Goal: Task Accomplishment & Management: Manage account settings

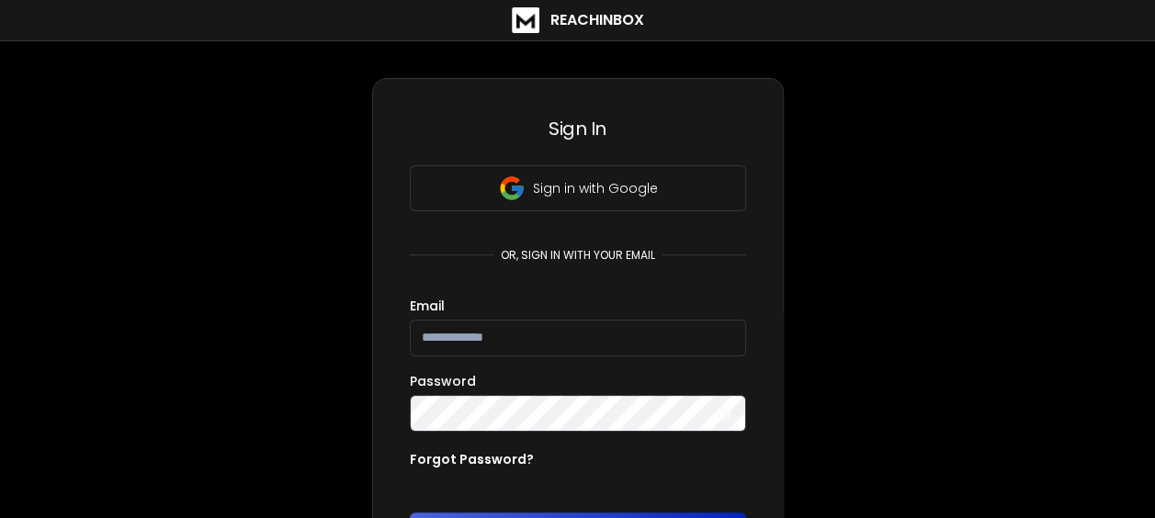
scroll to position [81, 0]
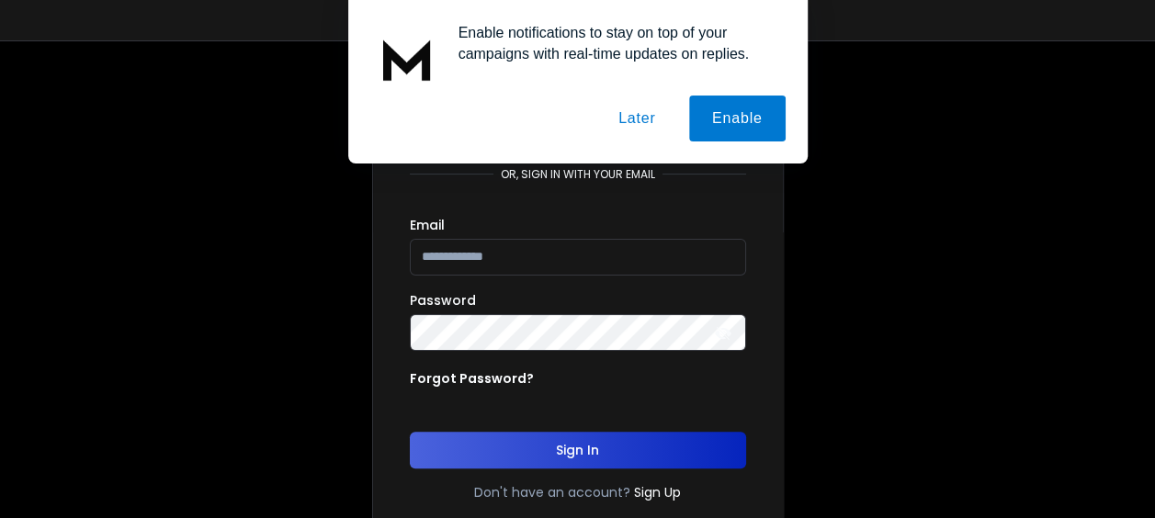
click at [634, 127] on button "Later" at bounding box center [636, 119] width 83 height 46
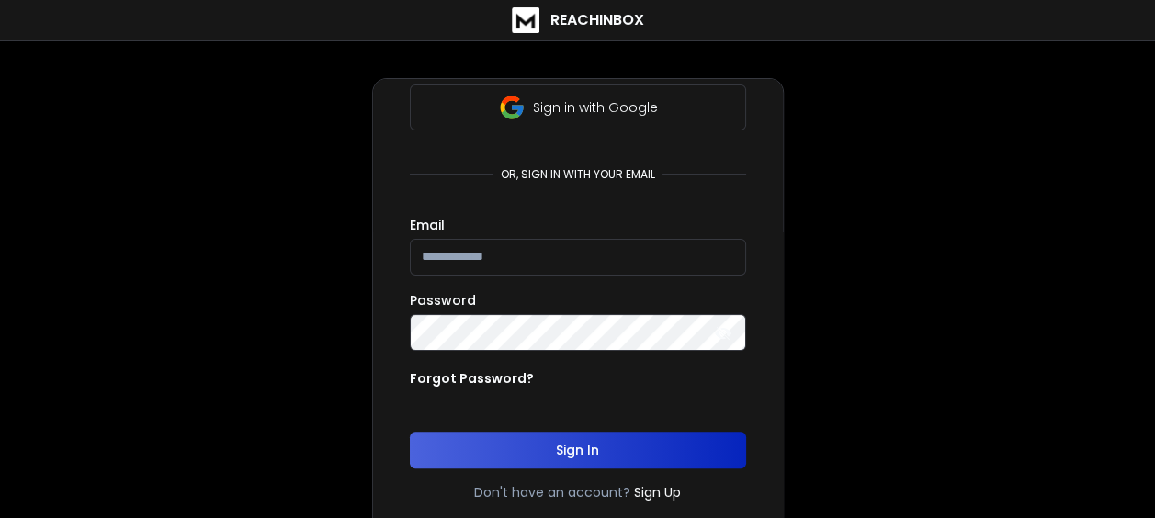
click at [474, 255] on input "email" at bounding box center [578, 257] width 336 height 37
paste input "**********"
drag, startPoint x: 570, startPoint y: 253, endPoint x: 805, endPoint y: 254, distance: 235.2
click at [805, 254] on div "**********" at bounding box center [577, 337] width 1155 height 518
type input "**********"
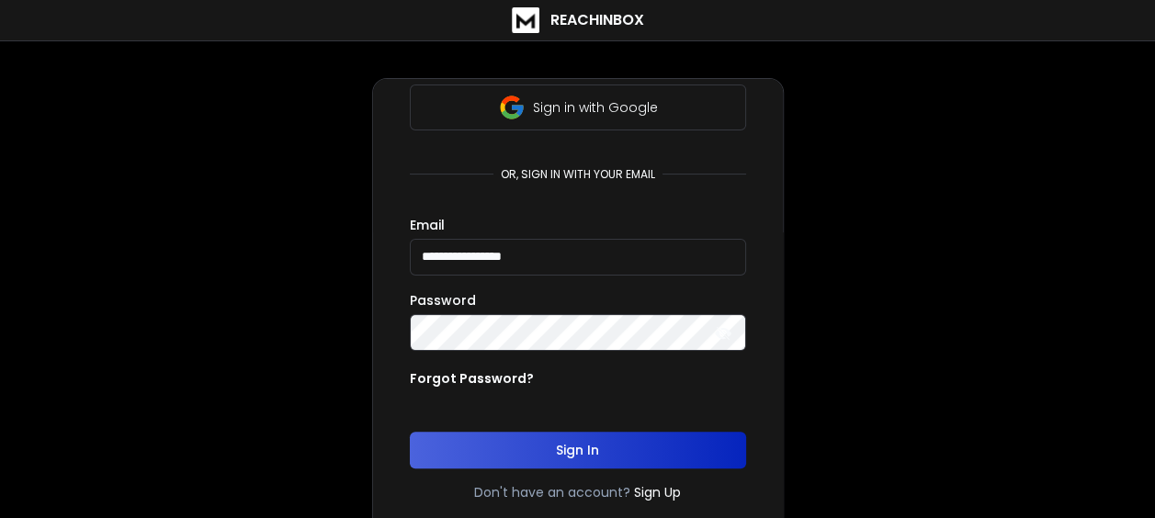
click at [592, 441] on button "Sign In" at bounding box center [578, 450] width 336 height 37
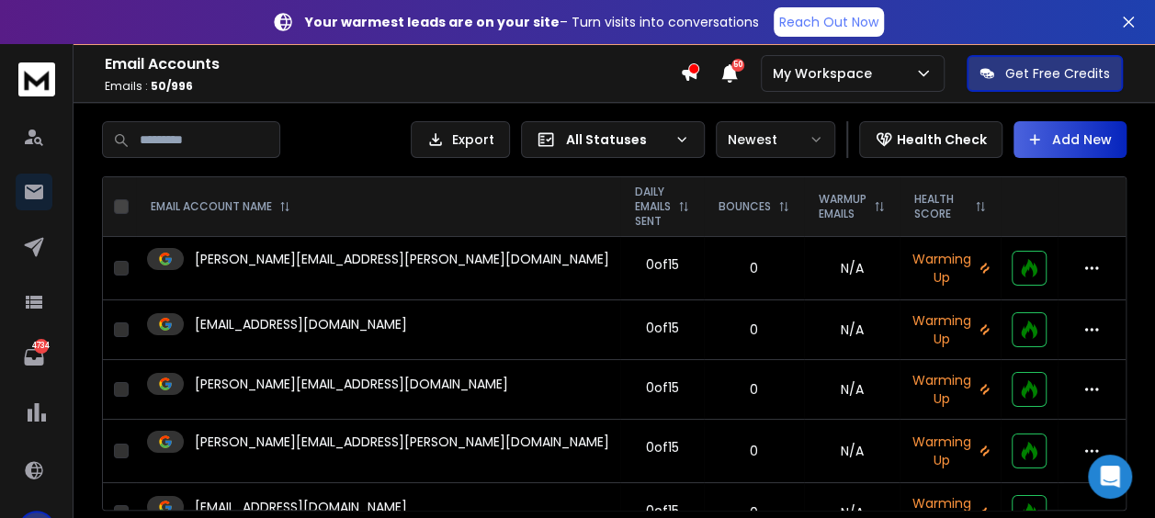
drag, startPoint x: 180, startPoint y: 136, endPoint x: 254, endPoint y: 144, distance: 74.0
click at [184, 136] on input at bounding box center [191, 139] width 178 height 37
click at [1055, 139] on button "Add New" at bounding box center [1069, 139] width 113 height 37
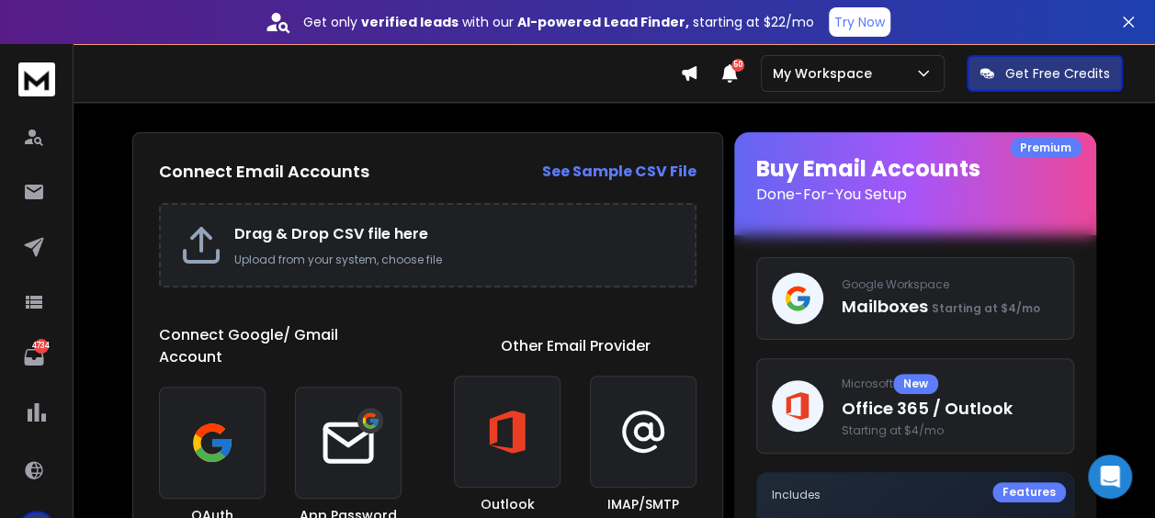
scroll to position [332, 0]
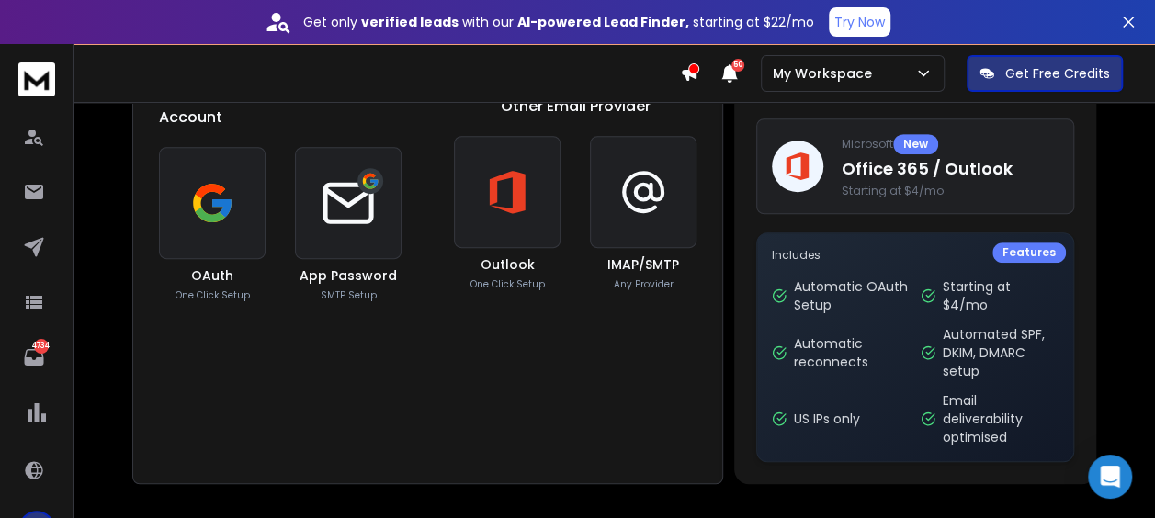
click at [213, 202] on icon at bounding box center [212, 202] width 46 height 55
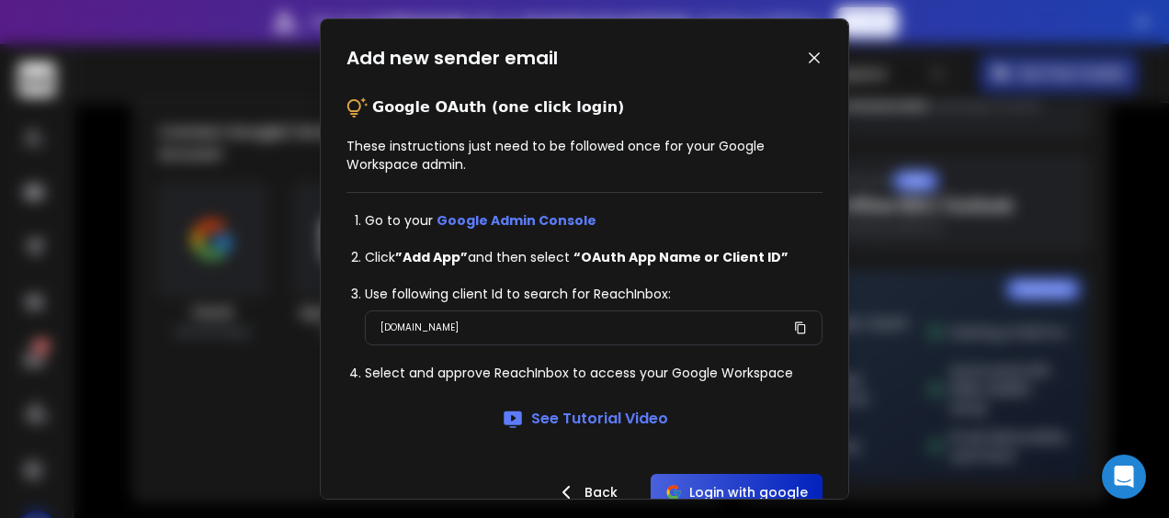
scroll to position [37, 0]
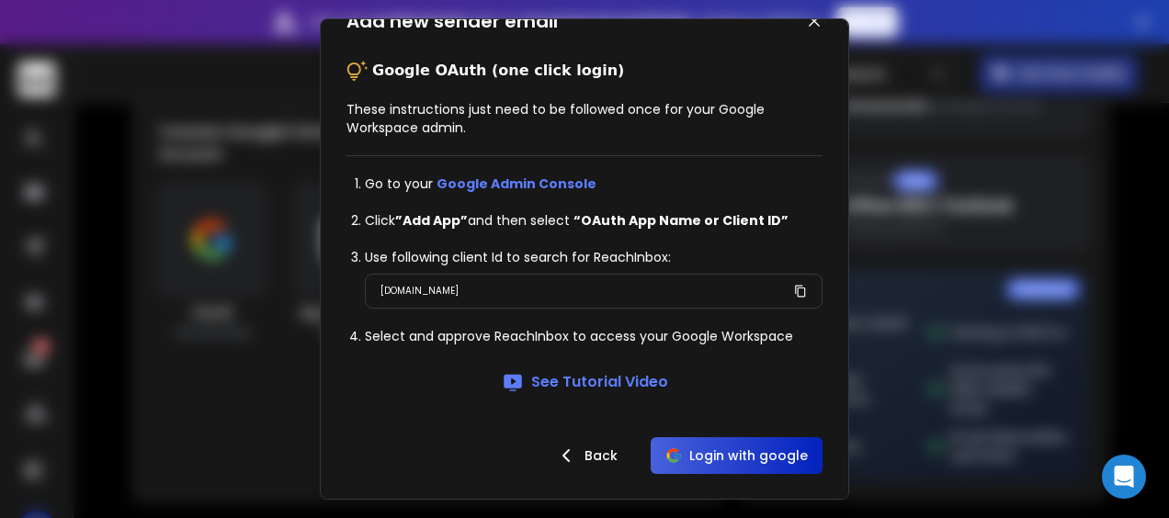
click at [748, 454] on button "Login with google" at bounding box center [736, 455] width 172 height 37
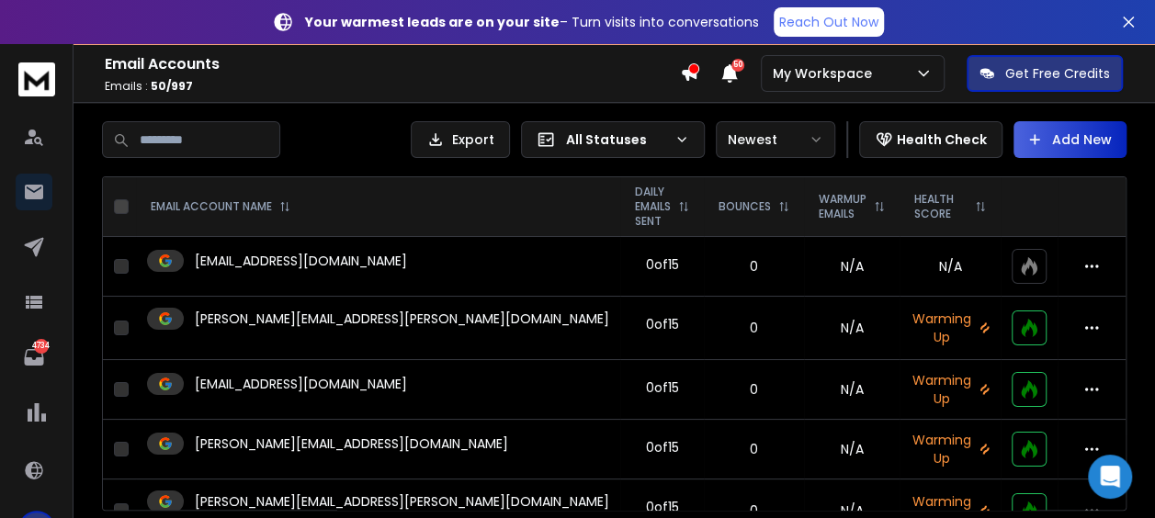
click at [1092, 149] on button "Add New" at bounding box center [1069, 139] width 113 height 37
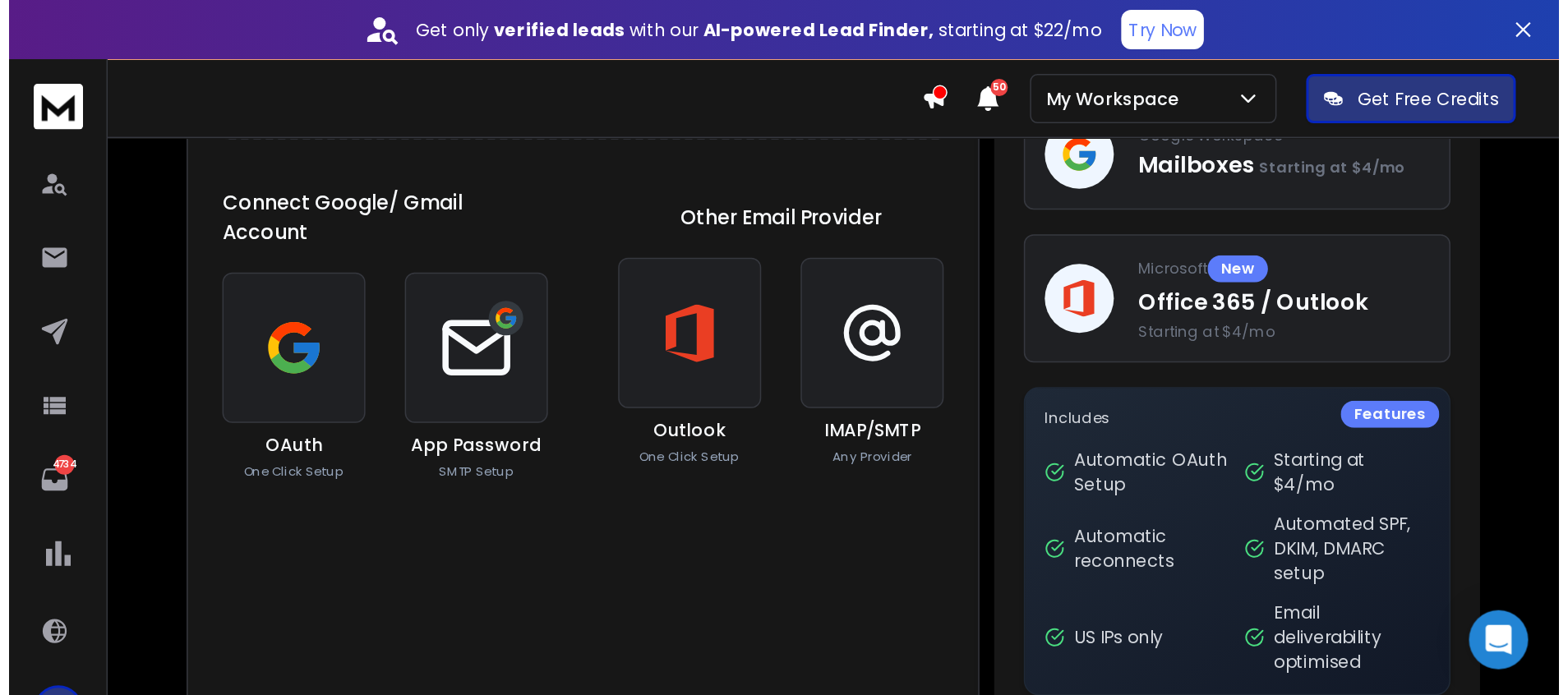
scroll to position [2, 0]
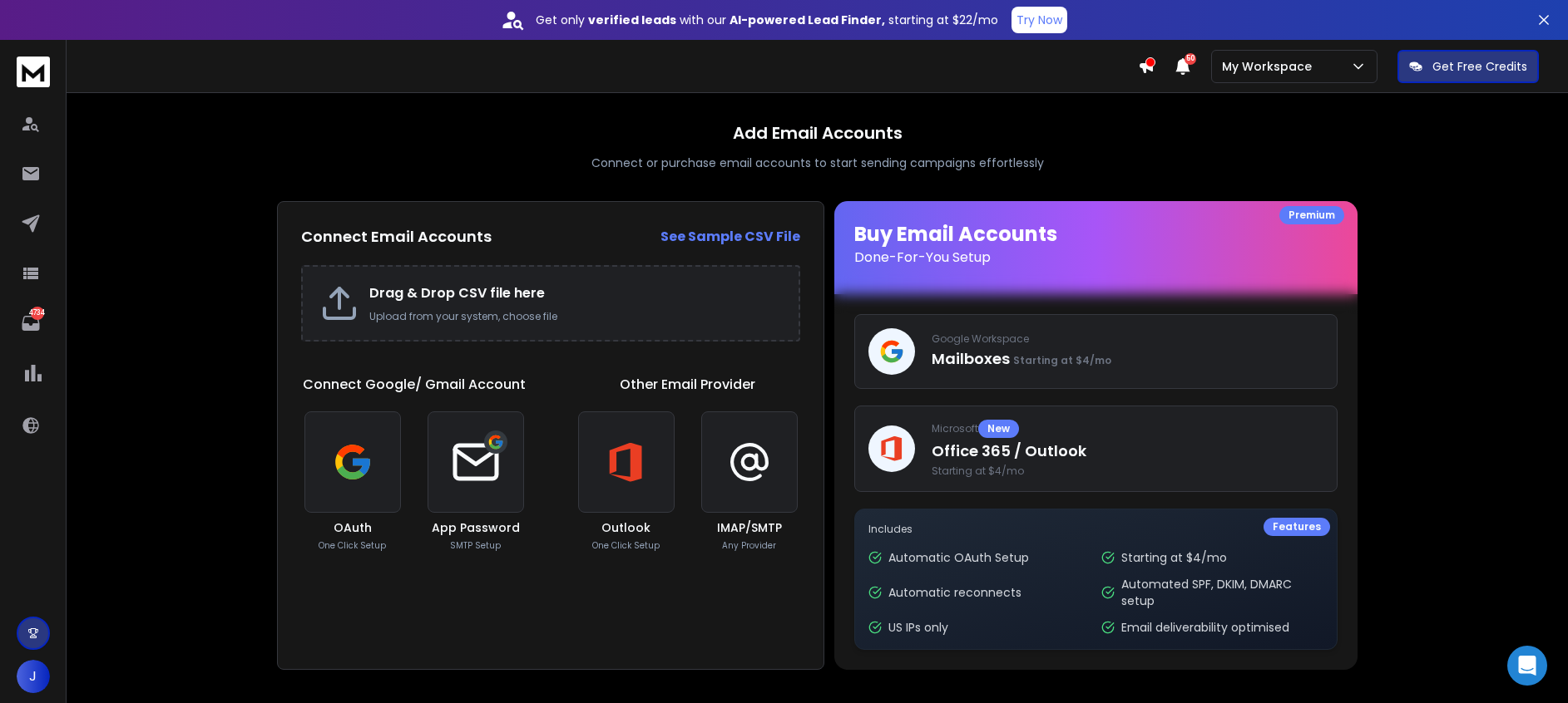
click at [388, 468] on div at bounding box center [352, 462] width 97 height 101
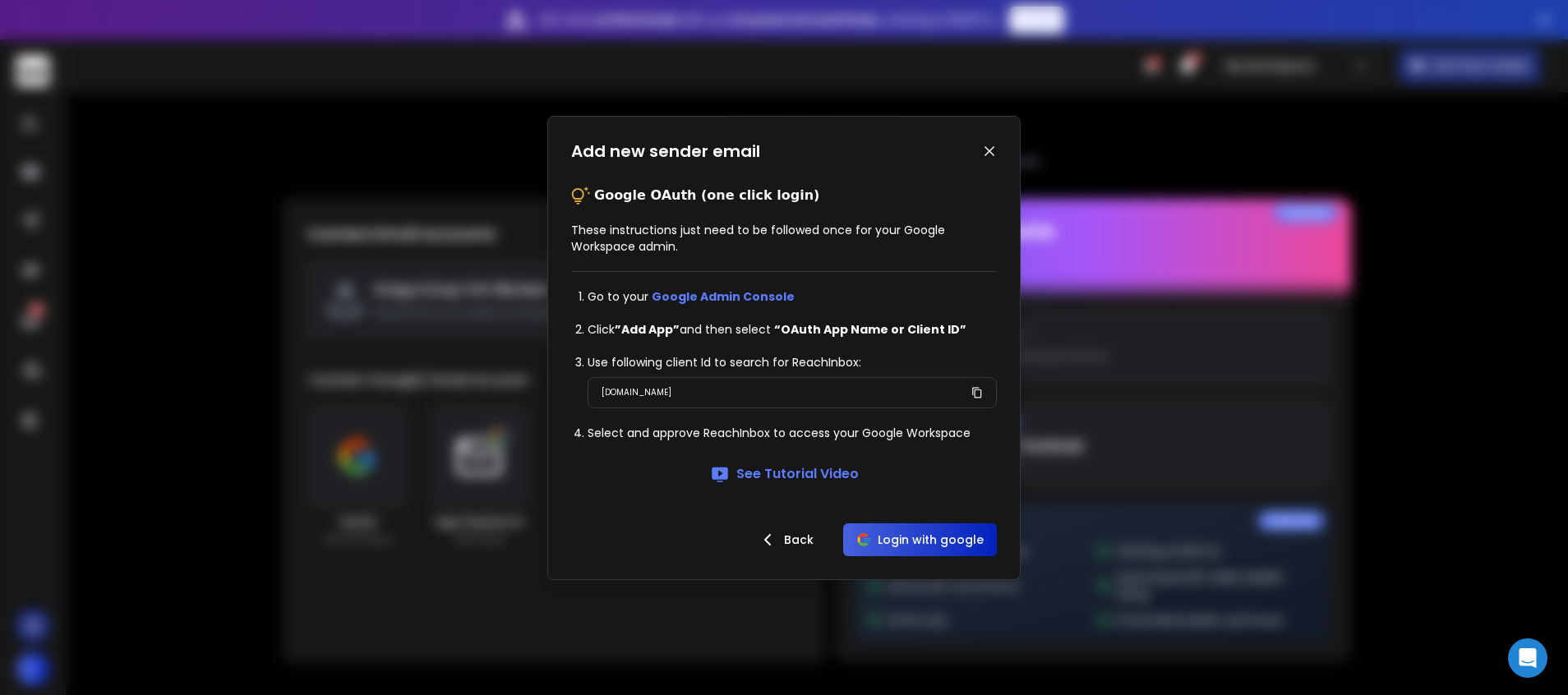
click at [909, 462] on button "Login with google" at bounding box center [920, 539] width 154 height 33
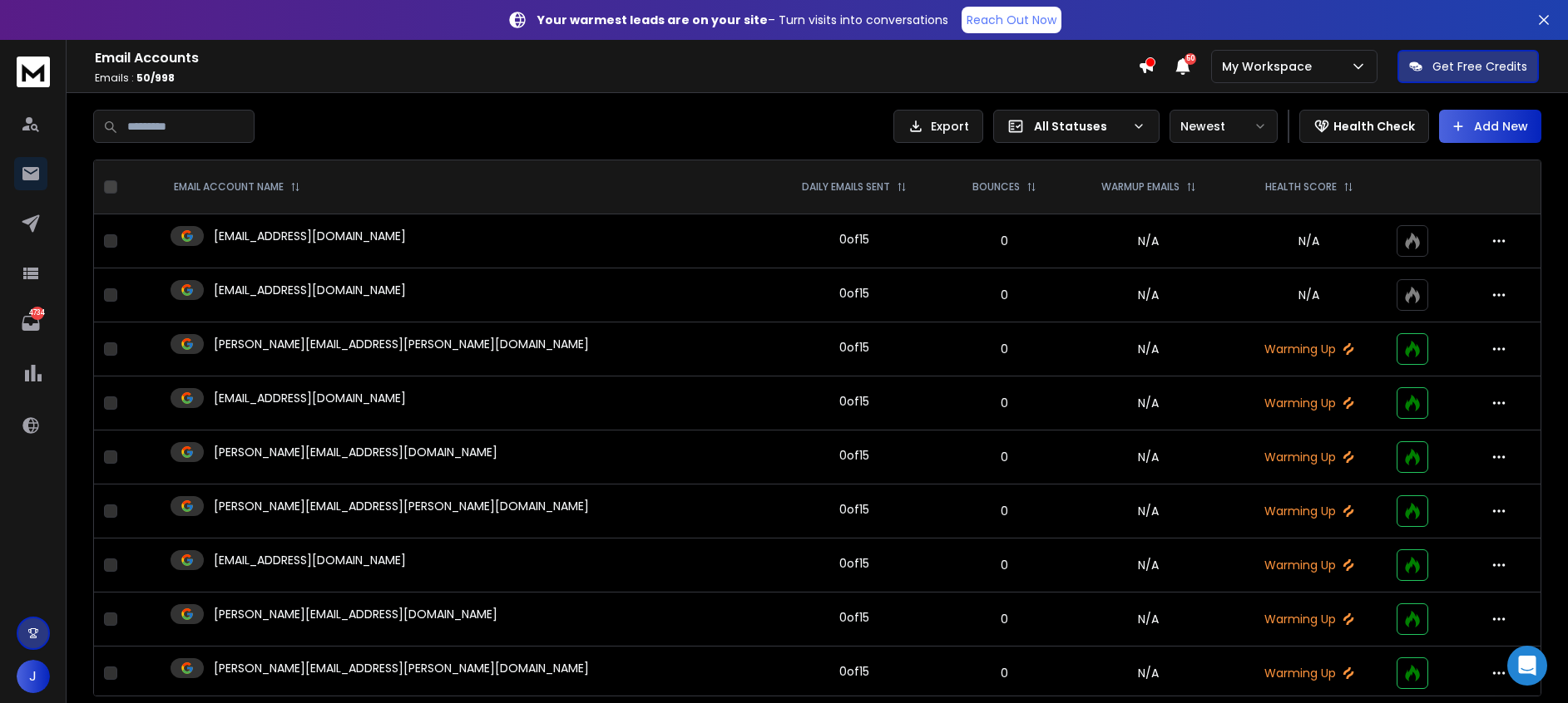
click at [1471, 104] on div "Export All Statuses Newest Health Check Add New EMAIL ACCOUNT NAME DAILY EMAILS…" at bounding box center [817, 403] width 1501 height 620
click at [1467, 128] on button "Add New" at bounding box center [1489, 126] width 102 height 33
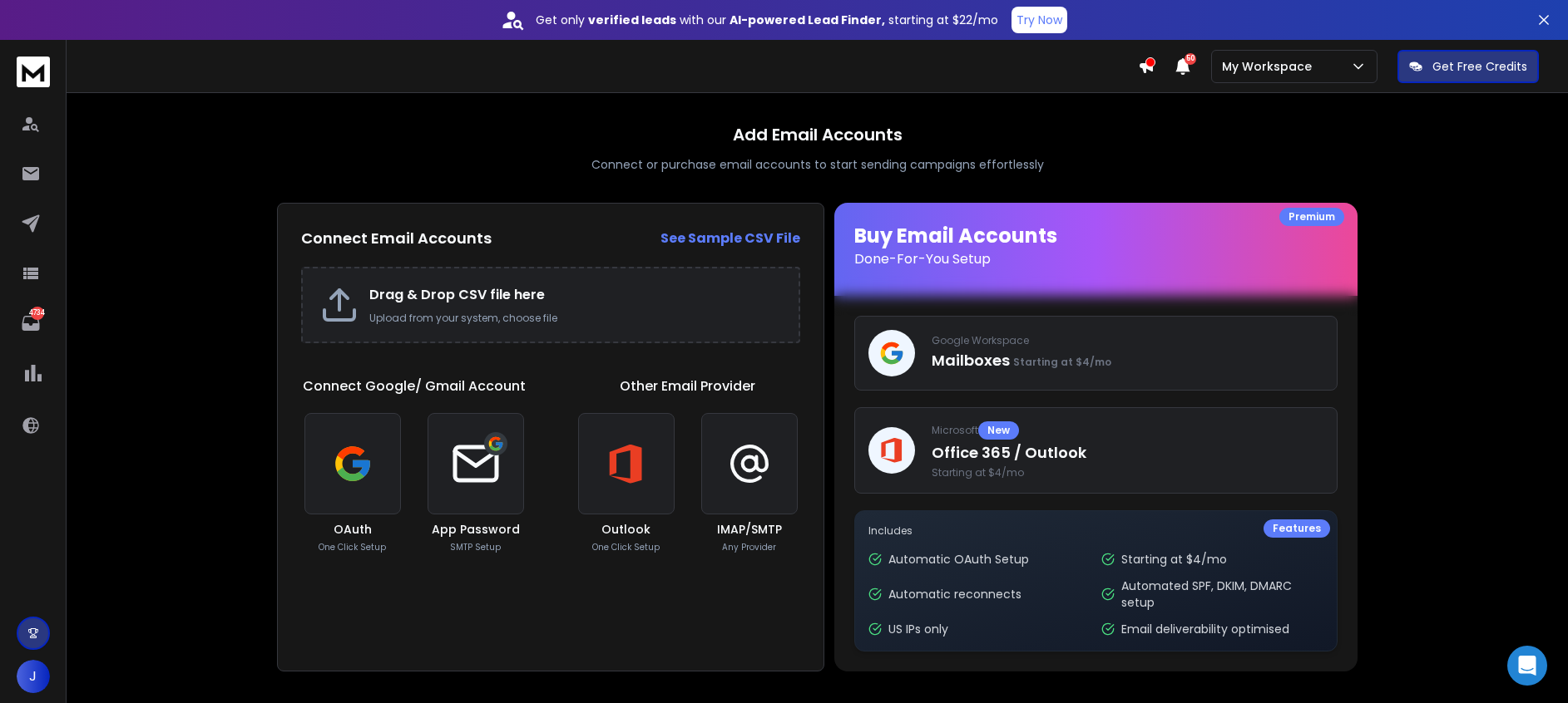
click at [387, 480] on div at bounding box center [352, 464] width 97 height 101
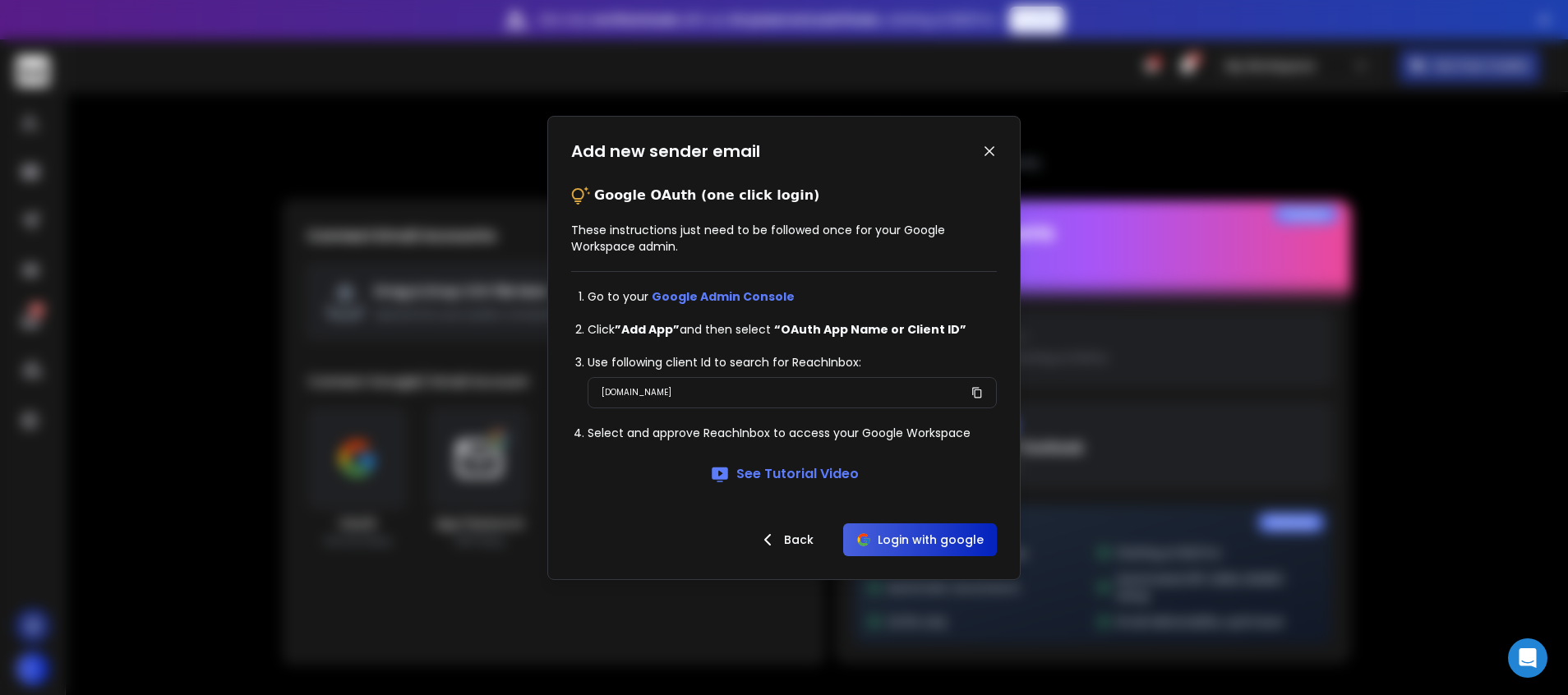
click at [937, 543] on button "Login with google" at bounding box center [920, 539] width 154 height 33
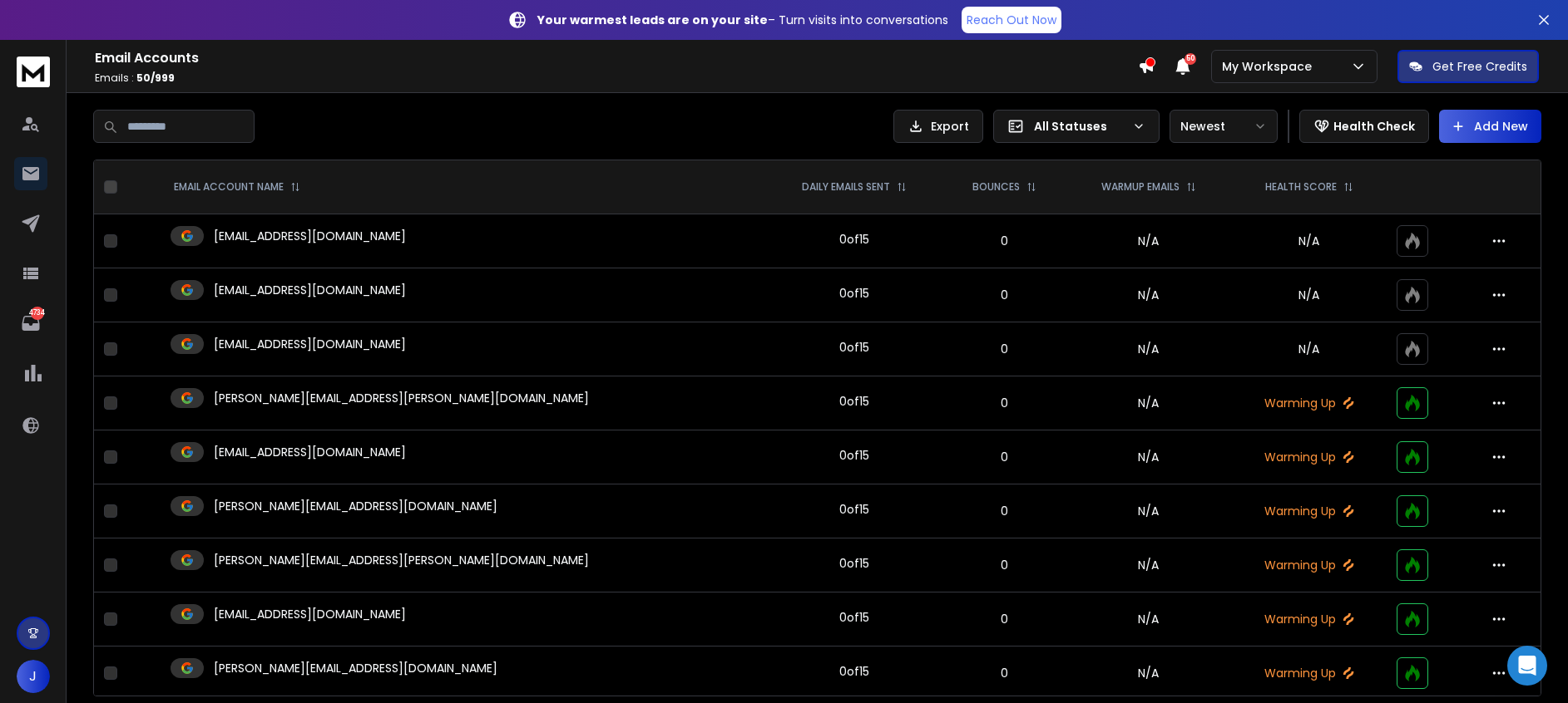
click at [1488, 129] on button "Add New" at bounding box center [1489, 126] width 102 height 33
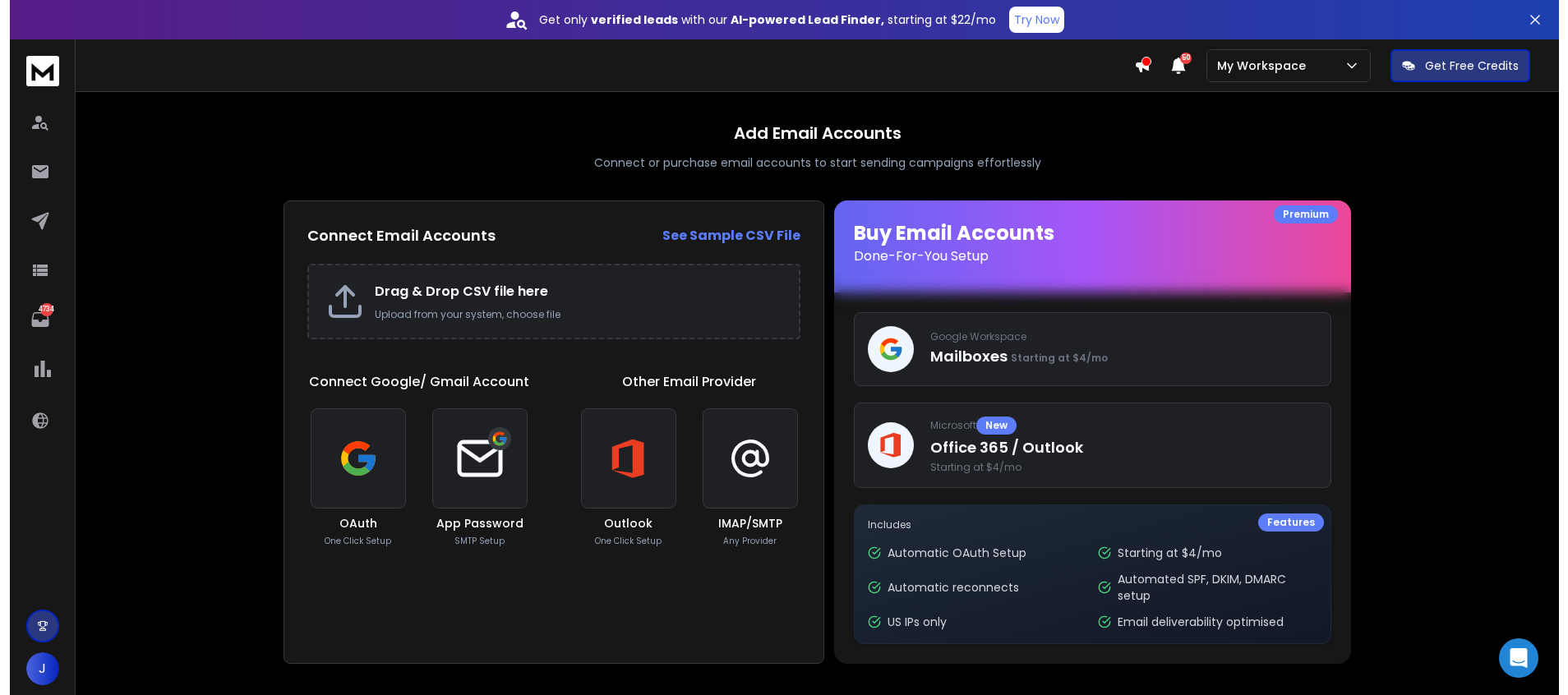
scroll to position [2, 0]
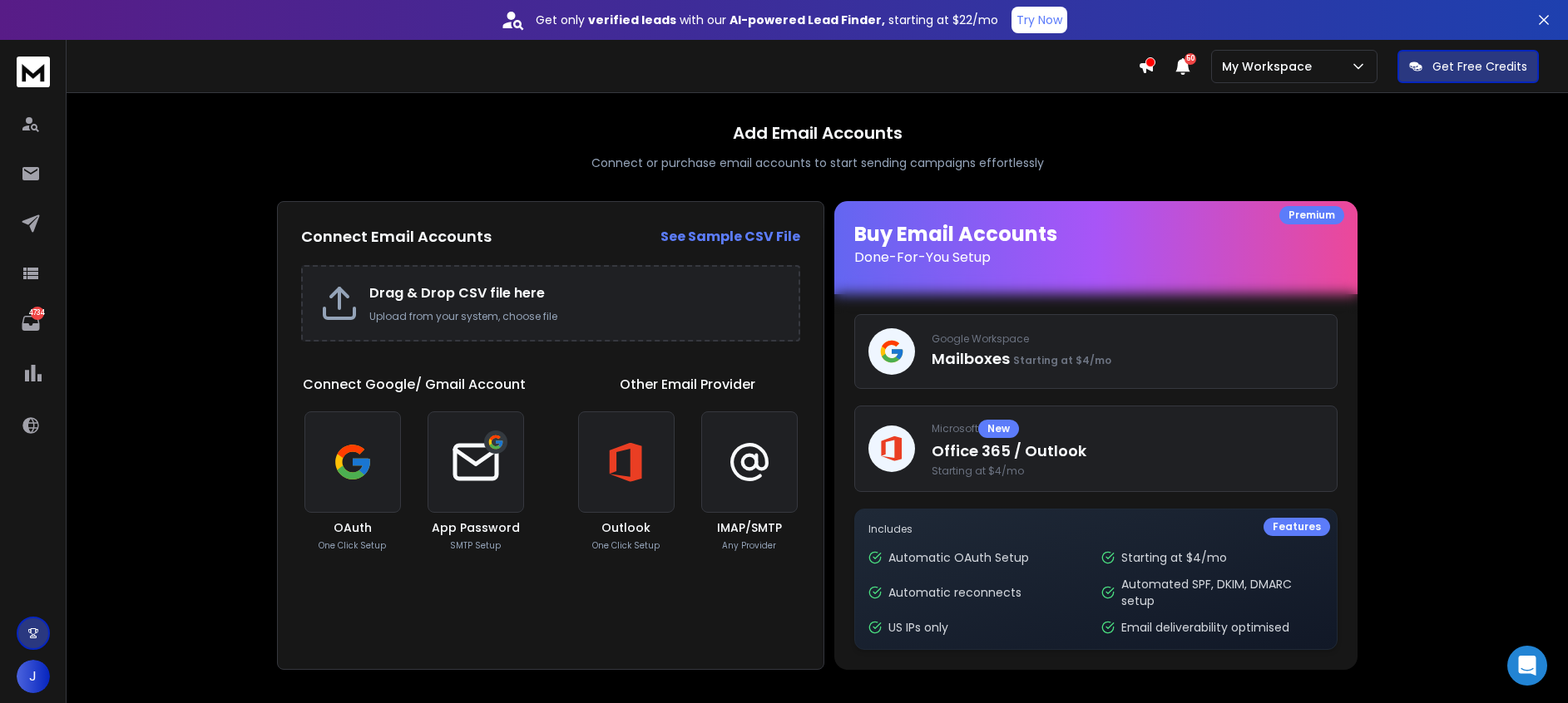
click at [333, 497] on div at bounding box center [352, 462] width 97 height 101
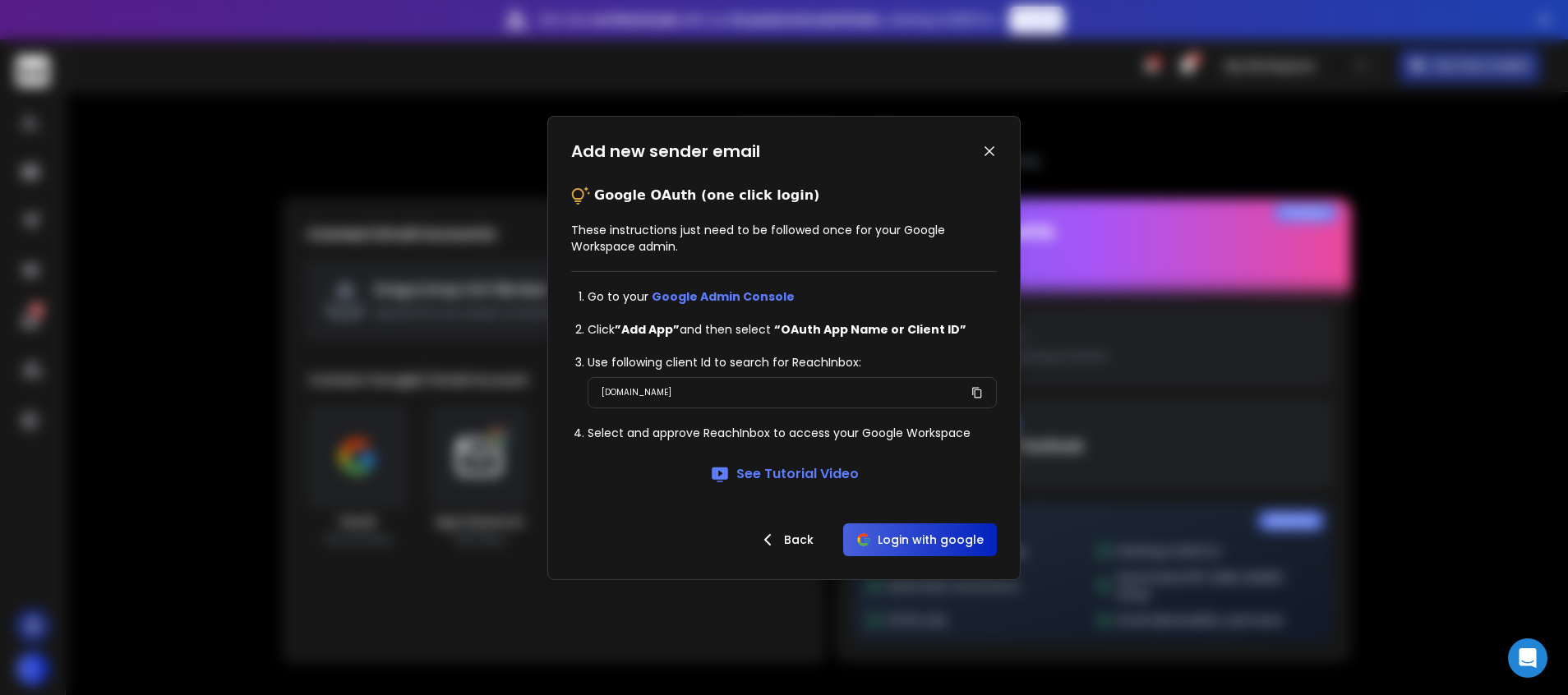
click at [933, 538] on button "Login with google" at bounding box center [920, 539] width 154 height 33
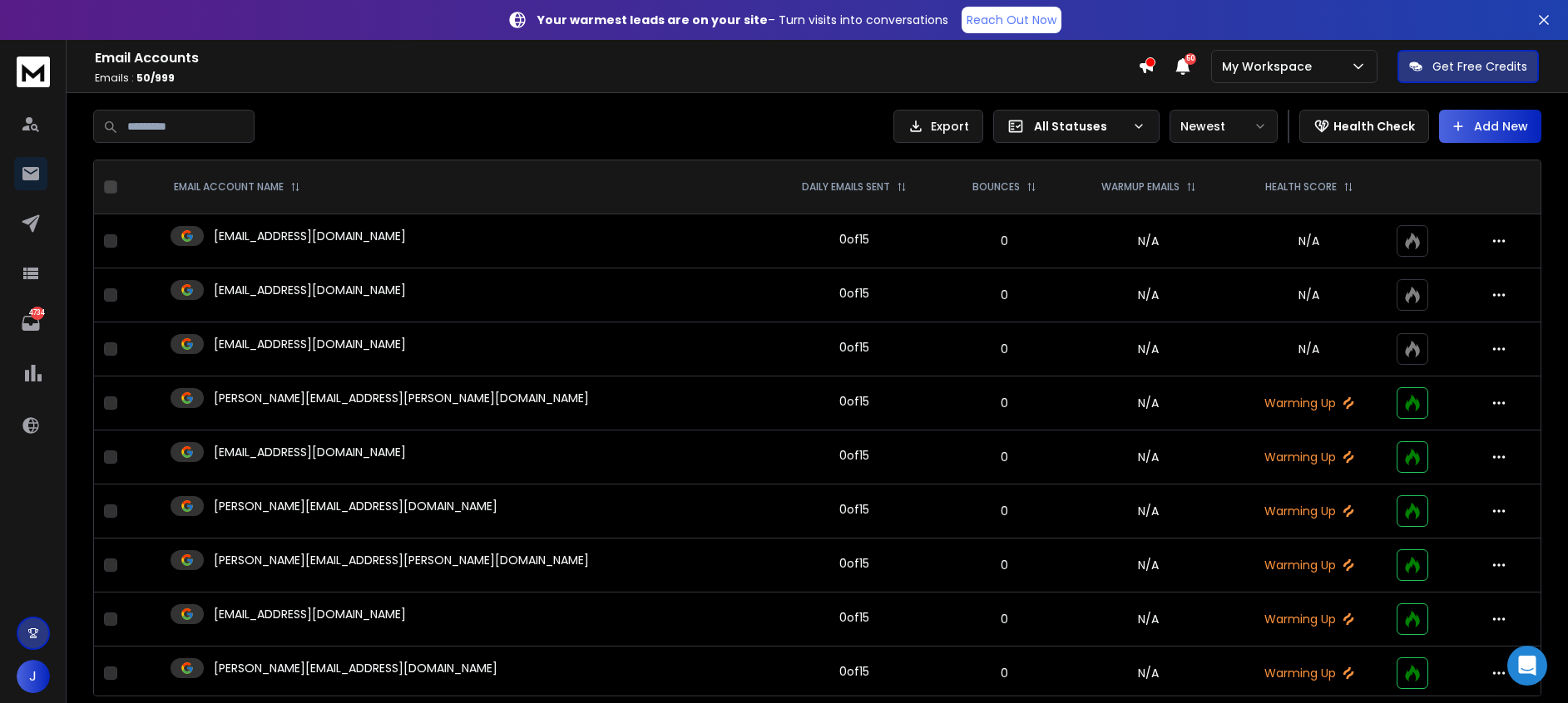
click at [215, 131] on input at bounding box center [174, 126] width 161 height 33
paste input "**********"
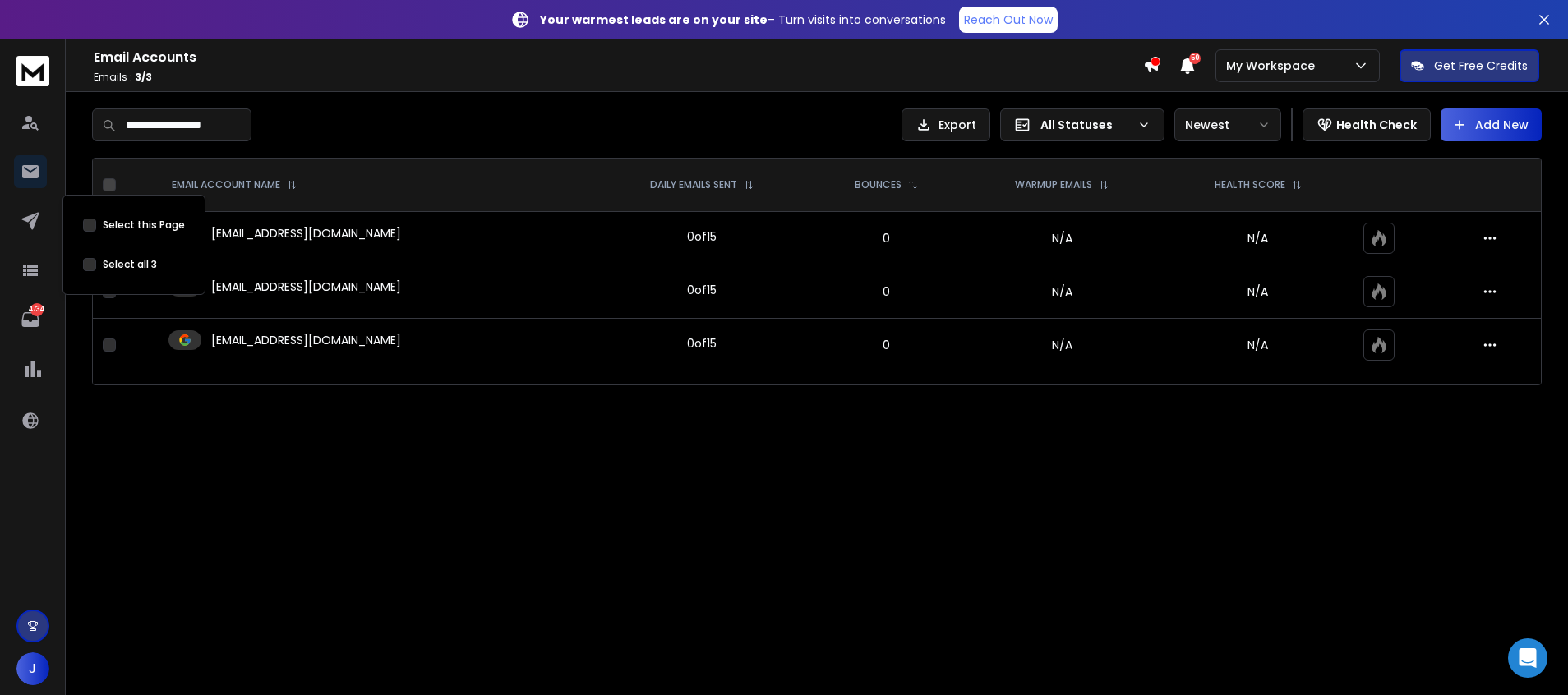
type input "**********"
click at [119, 185] on div at bounding box center [131, 184] width 55 height 13
click at [114, 185] on button "Select this Page" at bounding box center [109, 184] width 13 height 13
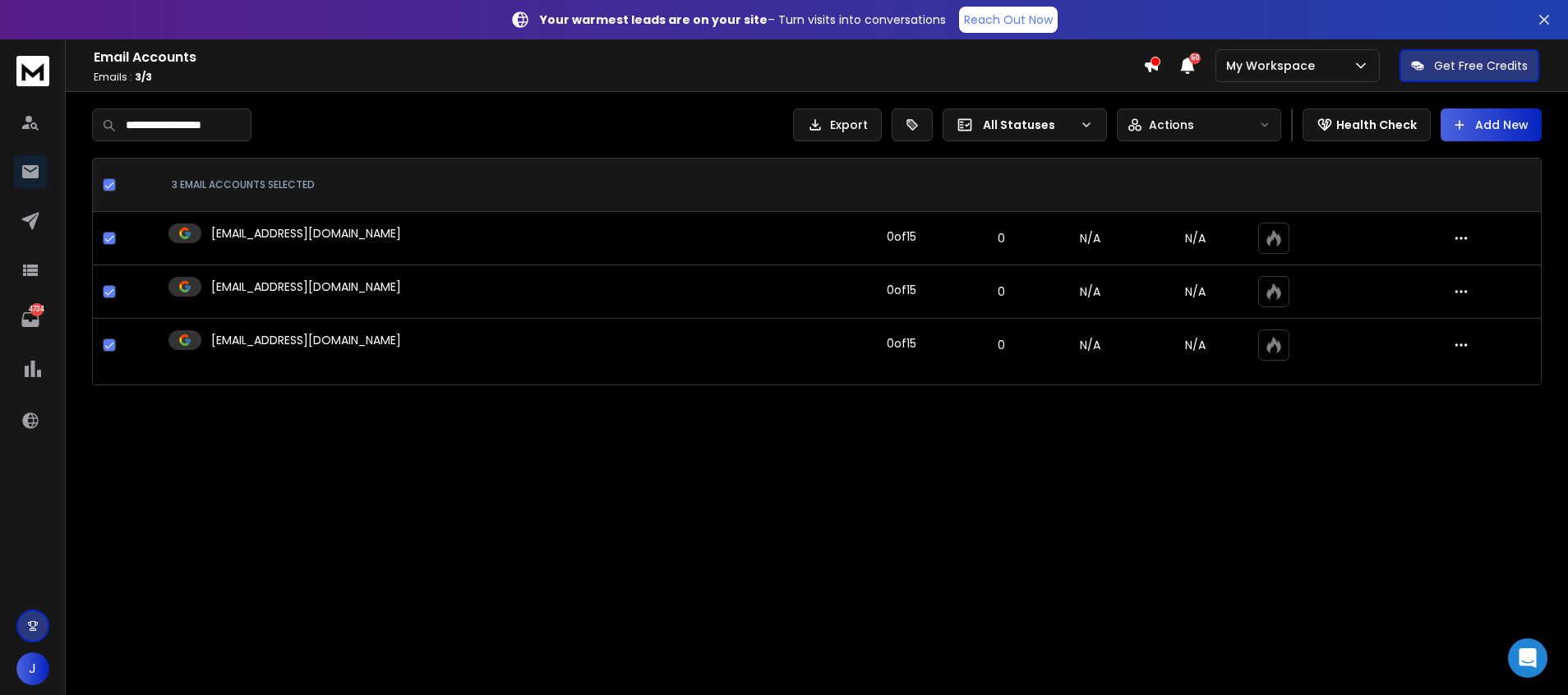
click at [1270, 238] on div at bounding box center [1274, 238] width 31 height 31
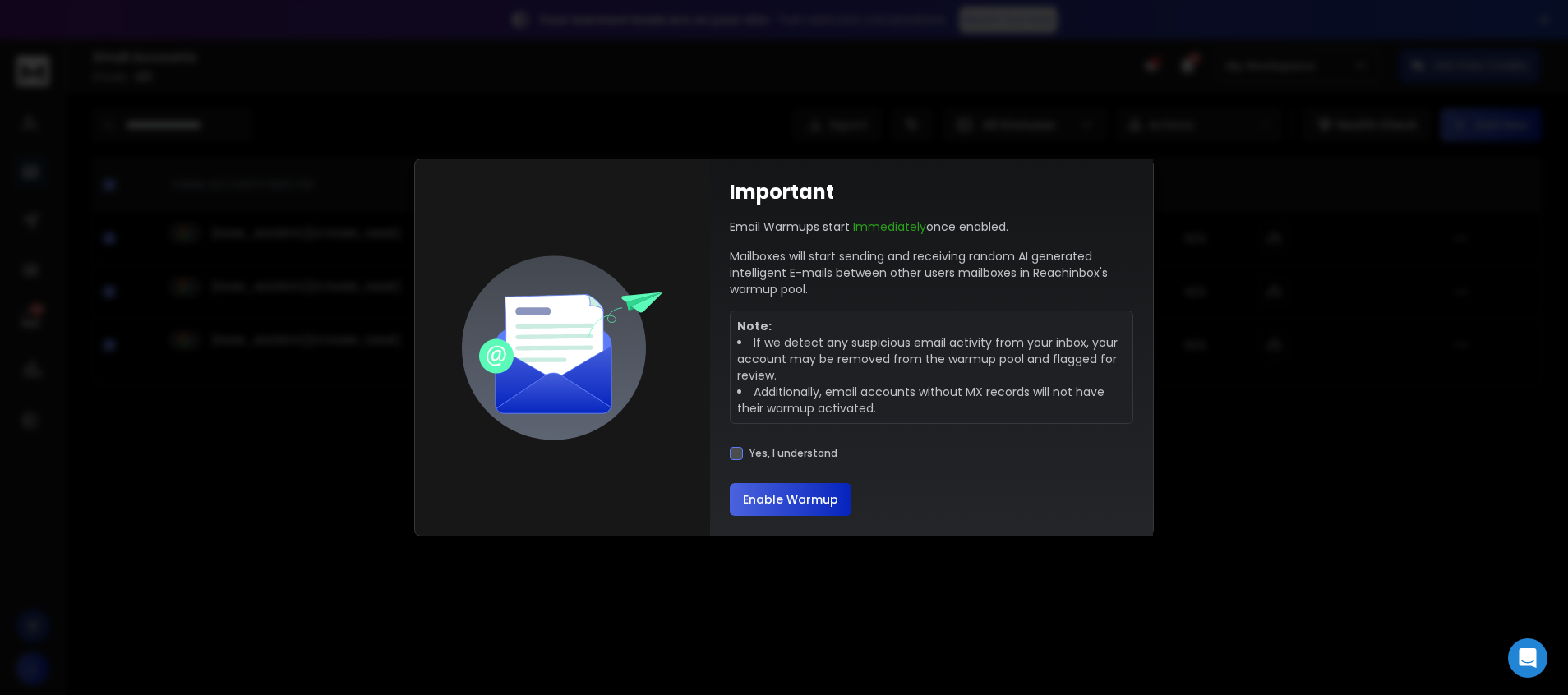
click at [733, 448] on button "Yes, I understand" at bounding box center [736, 453] width 13 height 13
click at [773, 499] on button "Enable Warmup" at bounding box center [791, 499] width 122 height 33
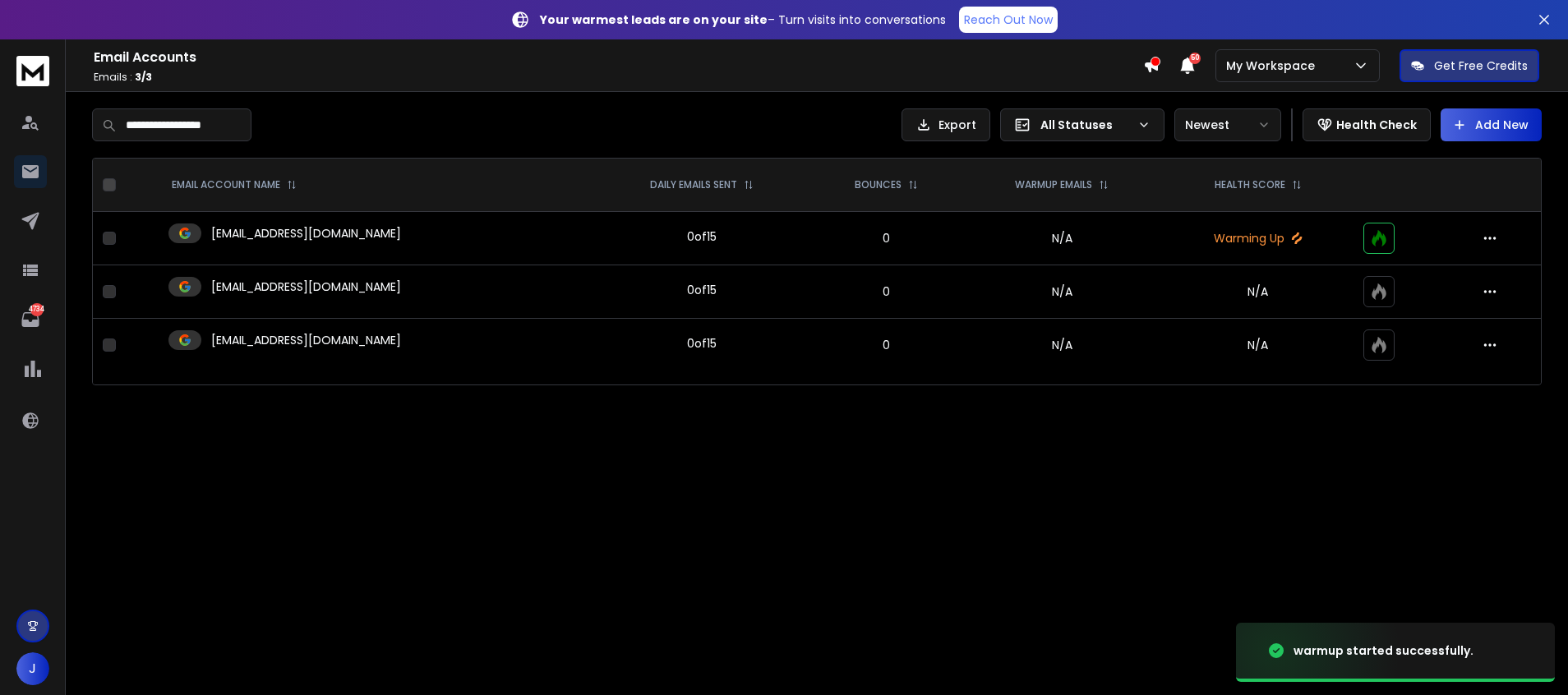
click at [1368, 285] on div at bounding box center [1378, 292] width 31 height 31
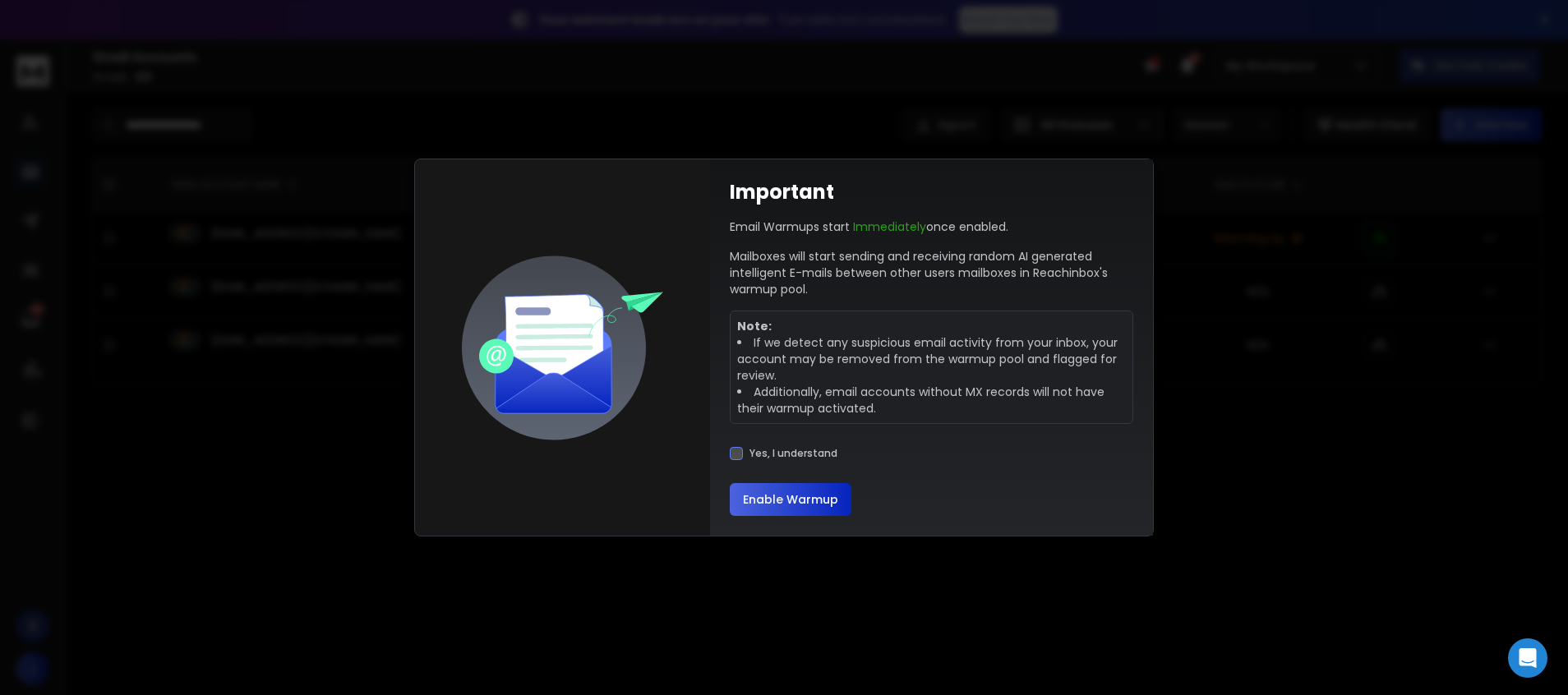
click at [741, 454] on button "Yes, I understand" at bounding box center [736, 453] width 13 height 13
click at [748, 491] on button "Enable Warmup" at bounding box center [791, 499] width 122 height 33
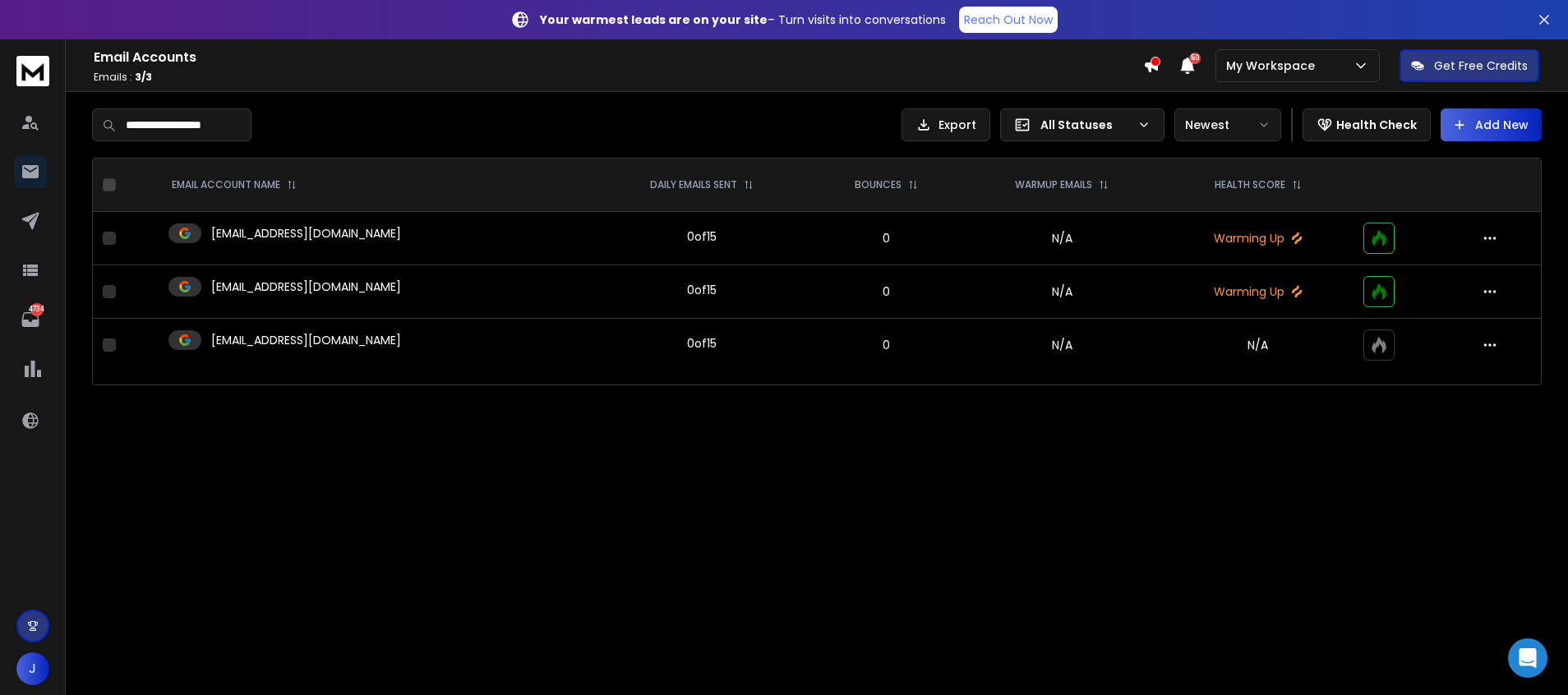
click at [1392, 344] on div at bounding box center [1378, 344] width 31 height 31
click at [1381, 346] on icon at bounding box center [1379, 345] width 16 height 16
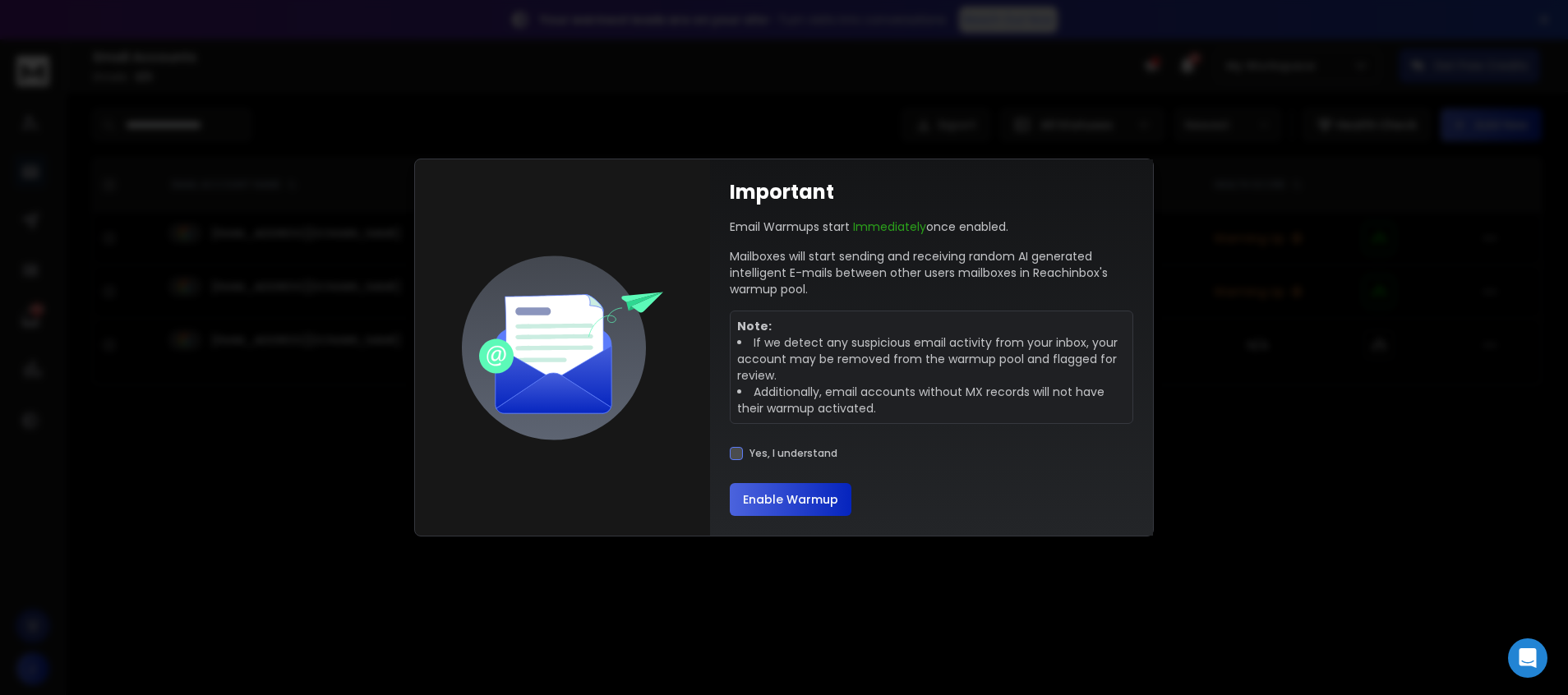
click at [726, 455] on div "Important Email Warmups start Immediately once enabled. Mailboxes will start se…" at bounding box center [931, 347] width 443 height 377
click at [743, 452] on button "Yes, I understand" at bounding box center [736, 453] width 13 height 13
click at [750, 493] on button "Enable Warmup" at bounding box center [791, 499] width 122 height 33
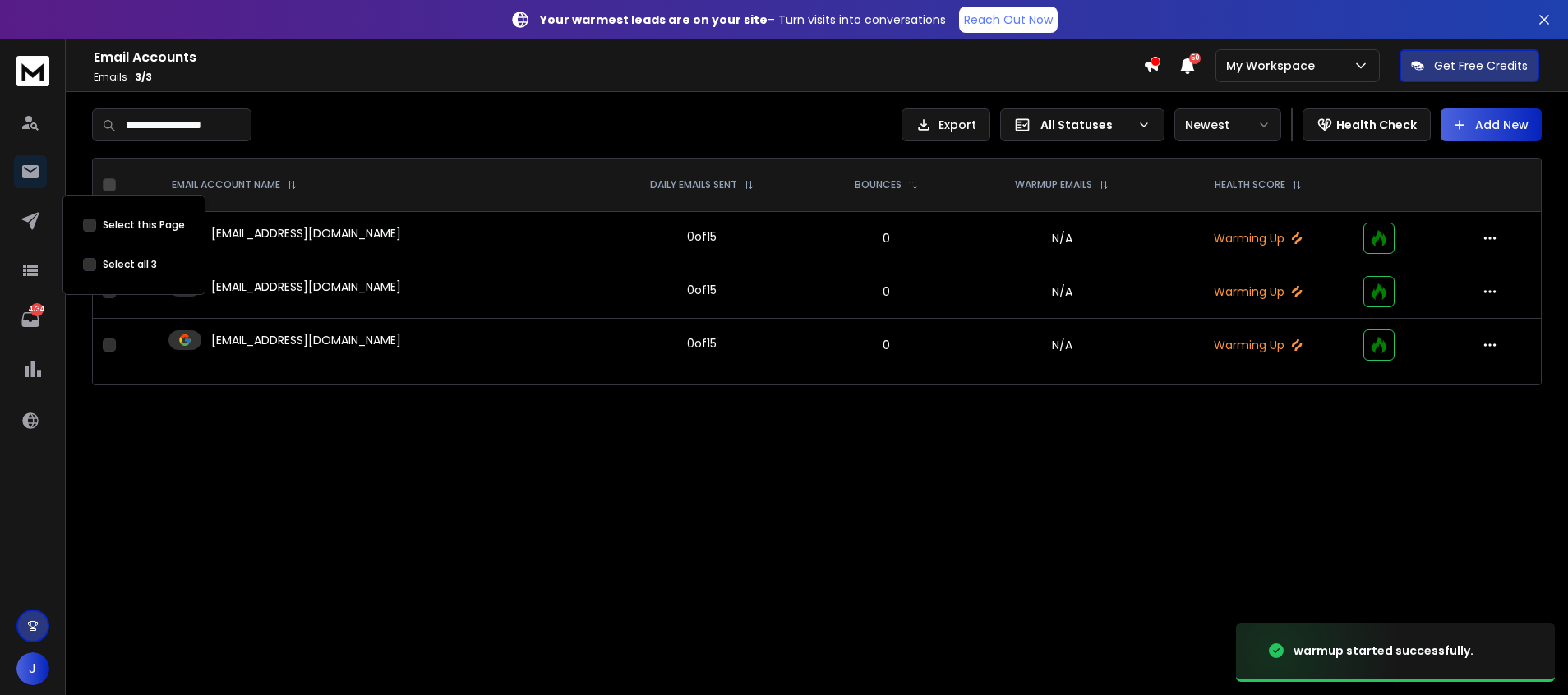
click at [109, 184] on button "Select this Page" at bounding box center [109, 184] width 13 height 13
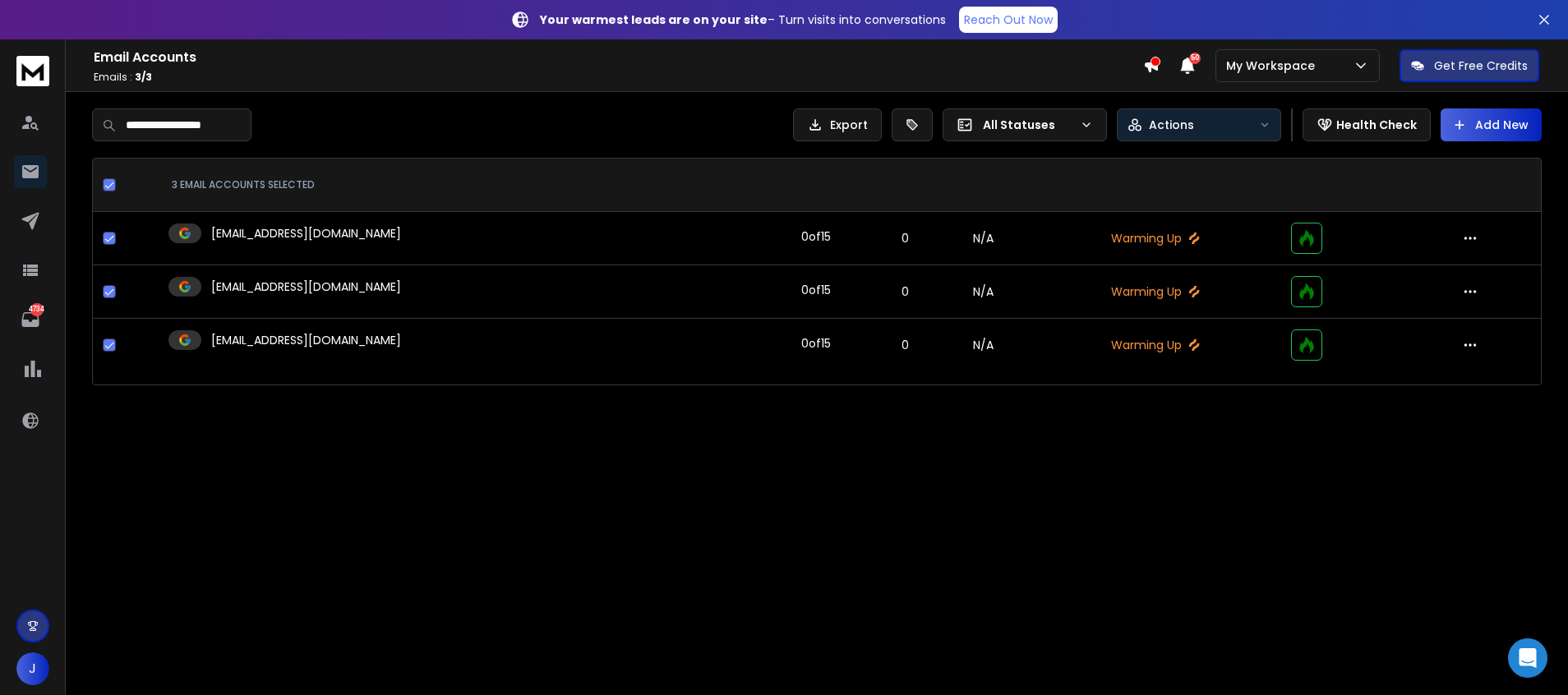
click at [1174, 140] on button "Actions" at bounding box center [1199, 124] width 165 height 33
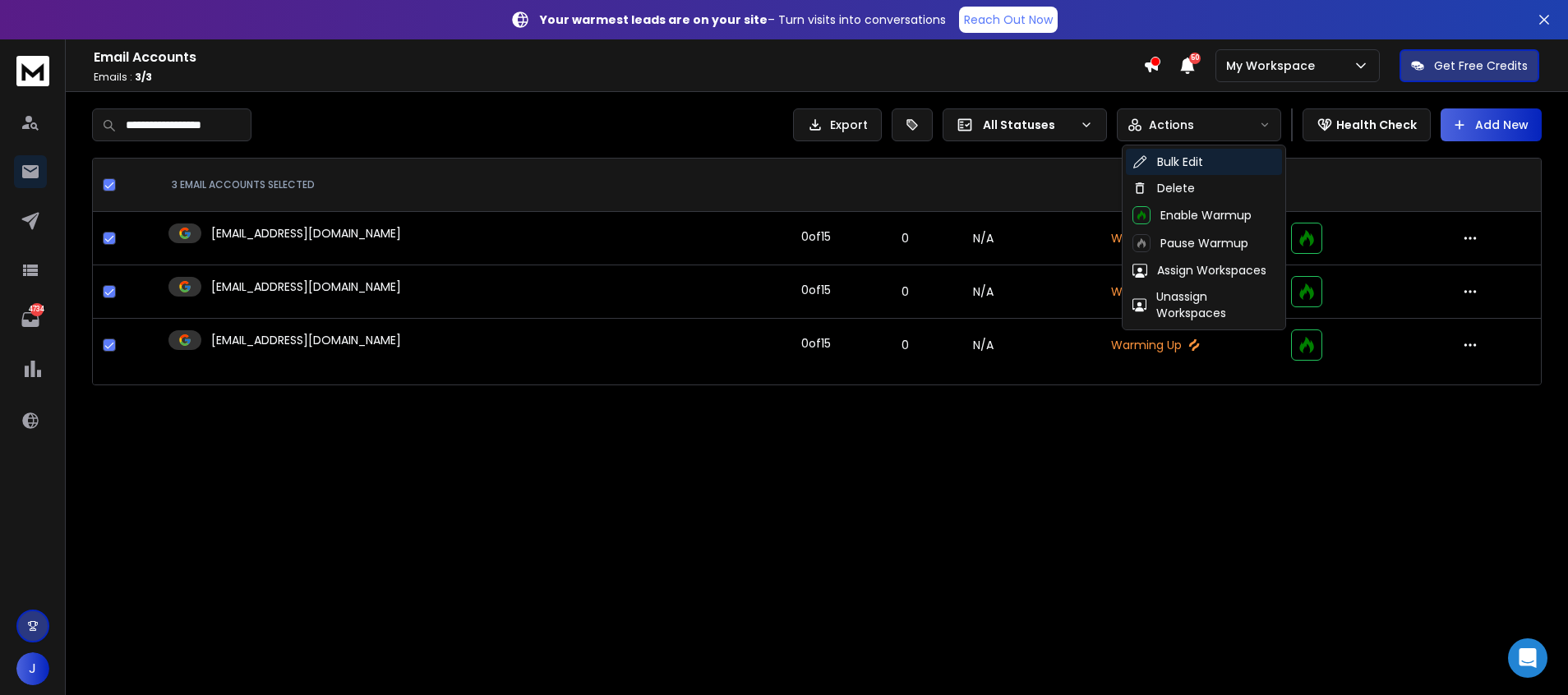
click at [1191, 149] on div "Bulk Edit" at bounding box center [1204, 161] width 157 height 26
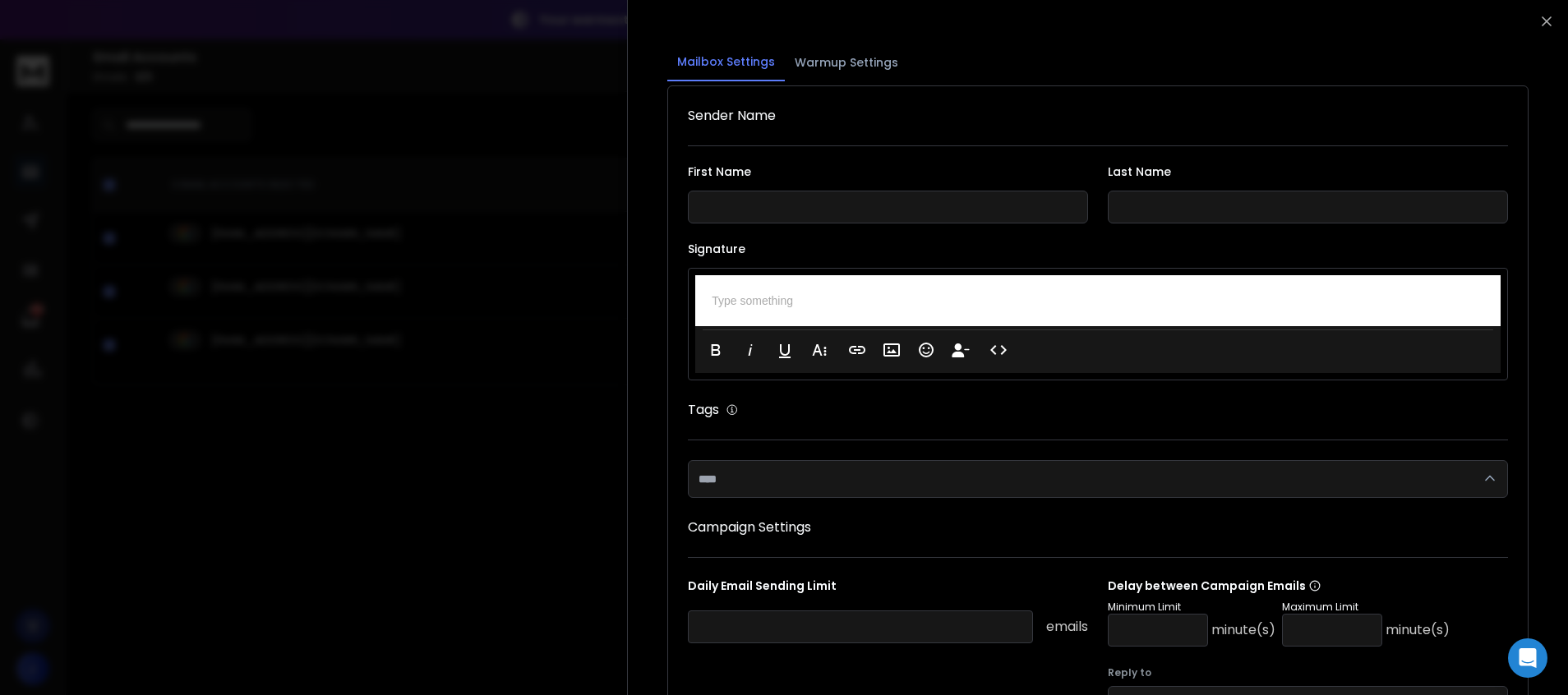
scroll to position [275, 0]
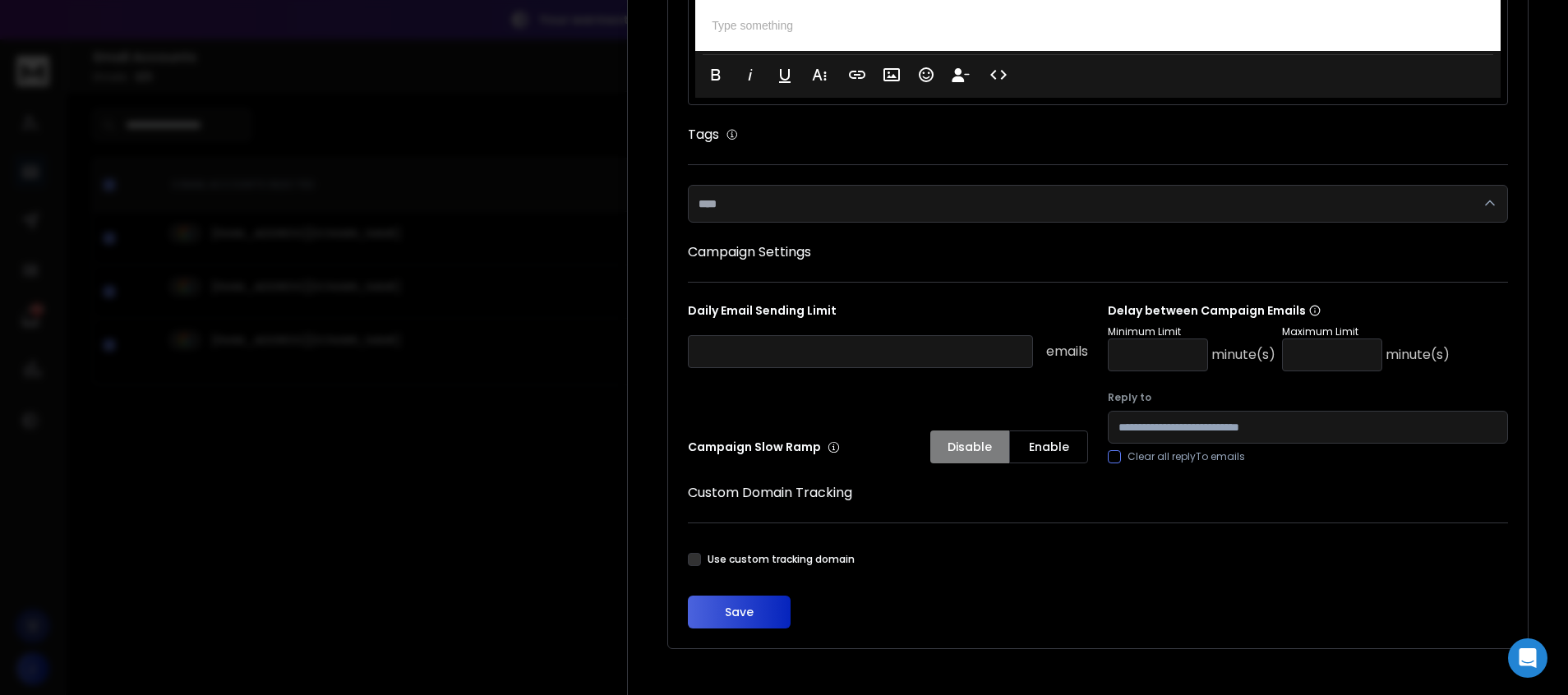
click at [698, 566] on button "Reply to" at bounding box center [694, 559] width 13 height 13
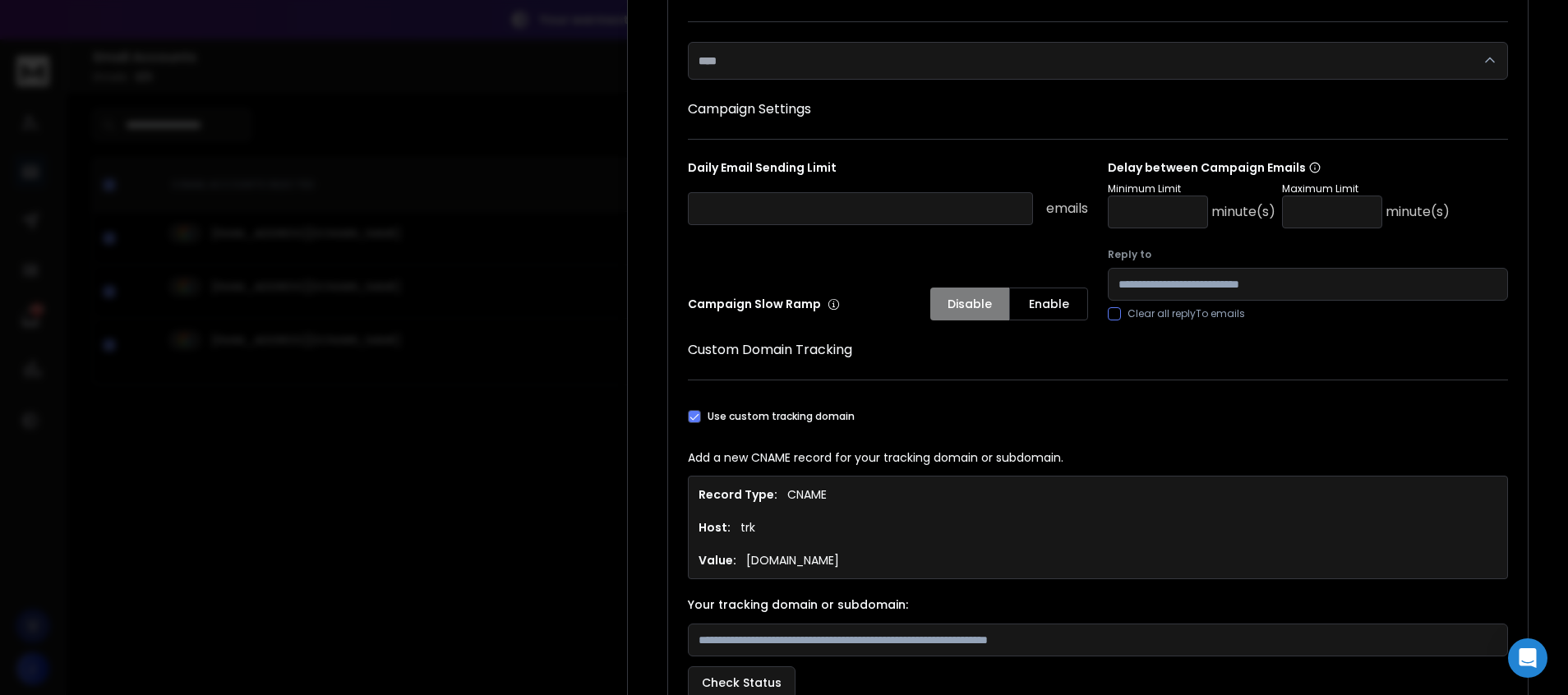
scroll to position [541, 0]
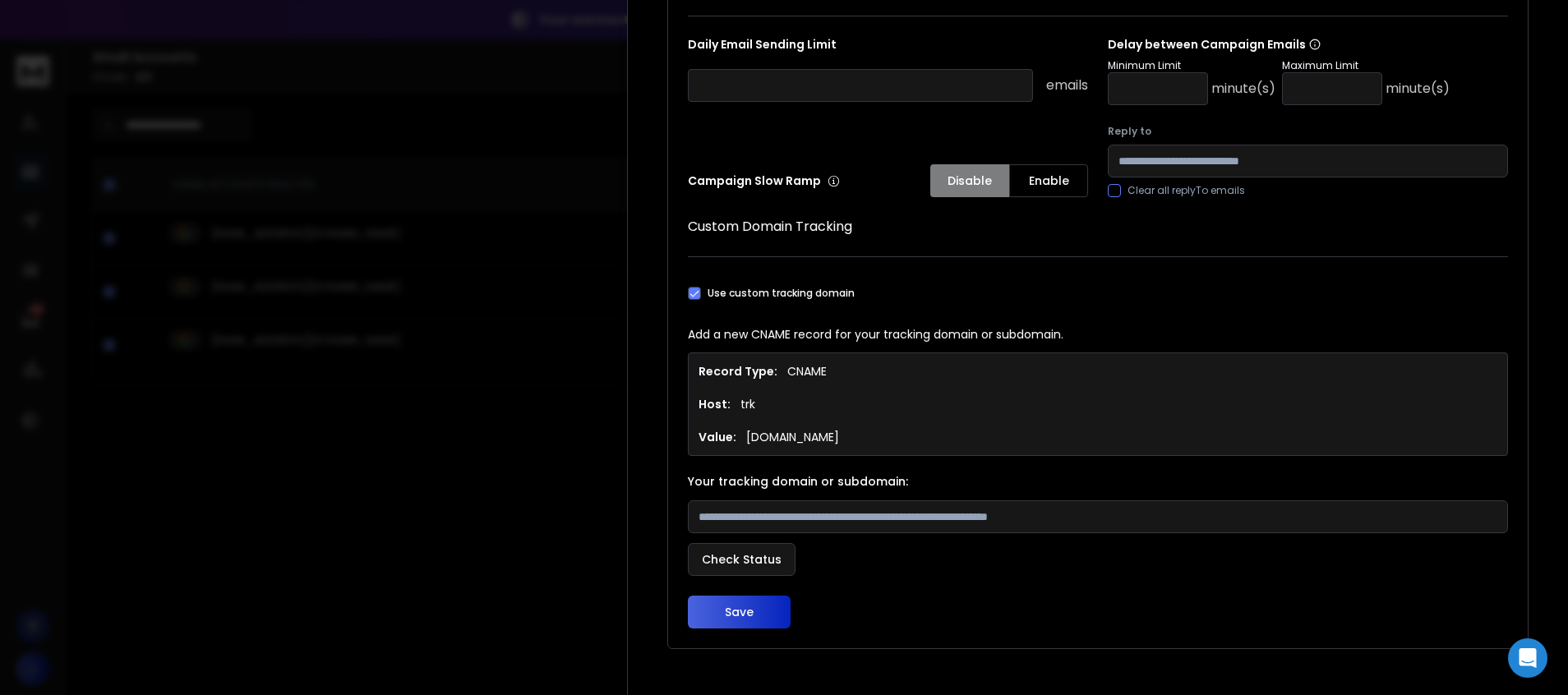
click at [822, 519] on input at bounding box center [1098, 517] width 820 height 33
type input "*"
paste input "**********"
type input "**********"
click at [755, 562] on button "Check Status" at bounding box center [742, 559] width 107 height 33
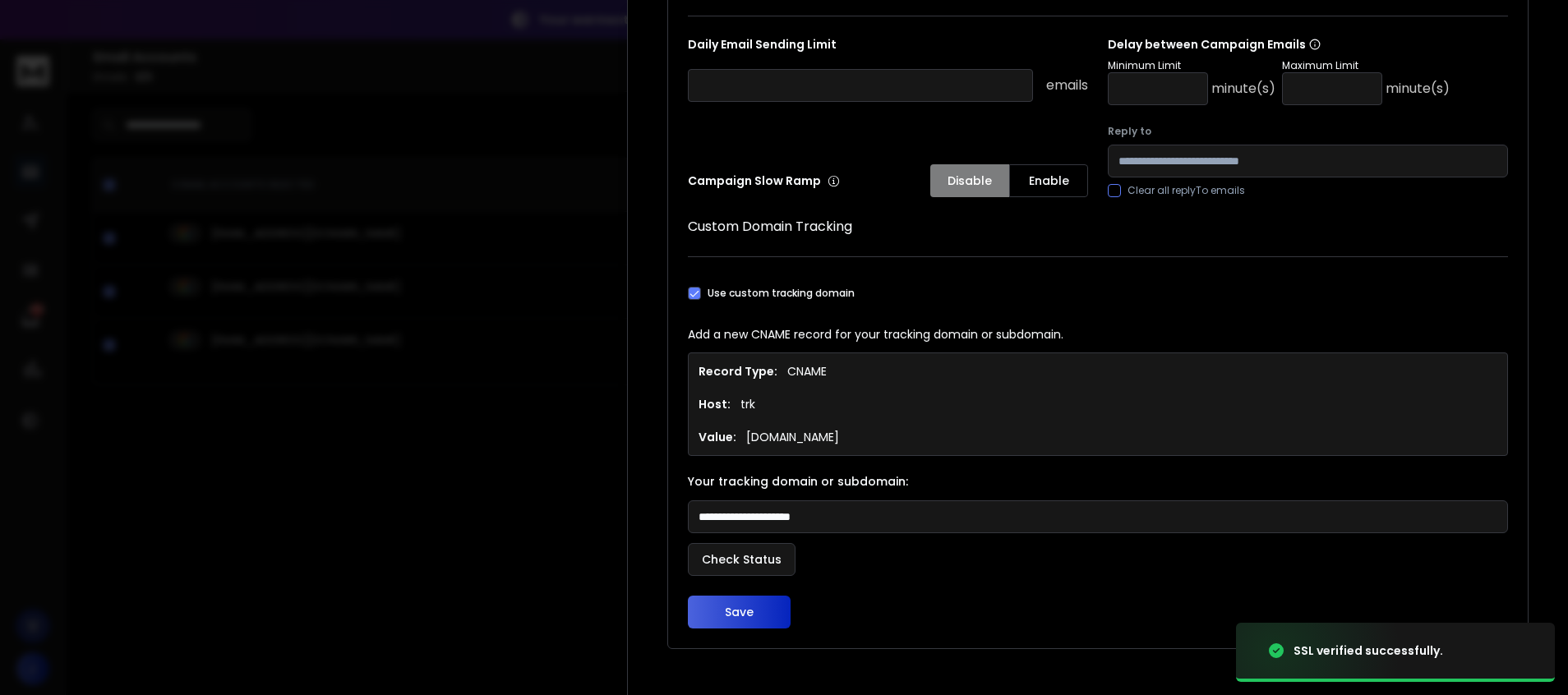
click at [709, 618] on button "Save" at bounding box center [739, 612] width 103 height 33
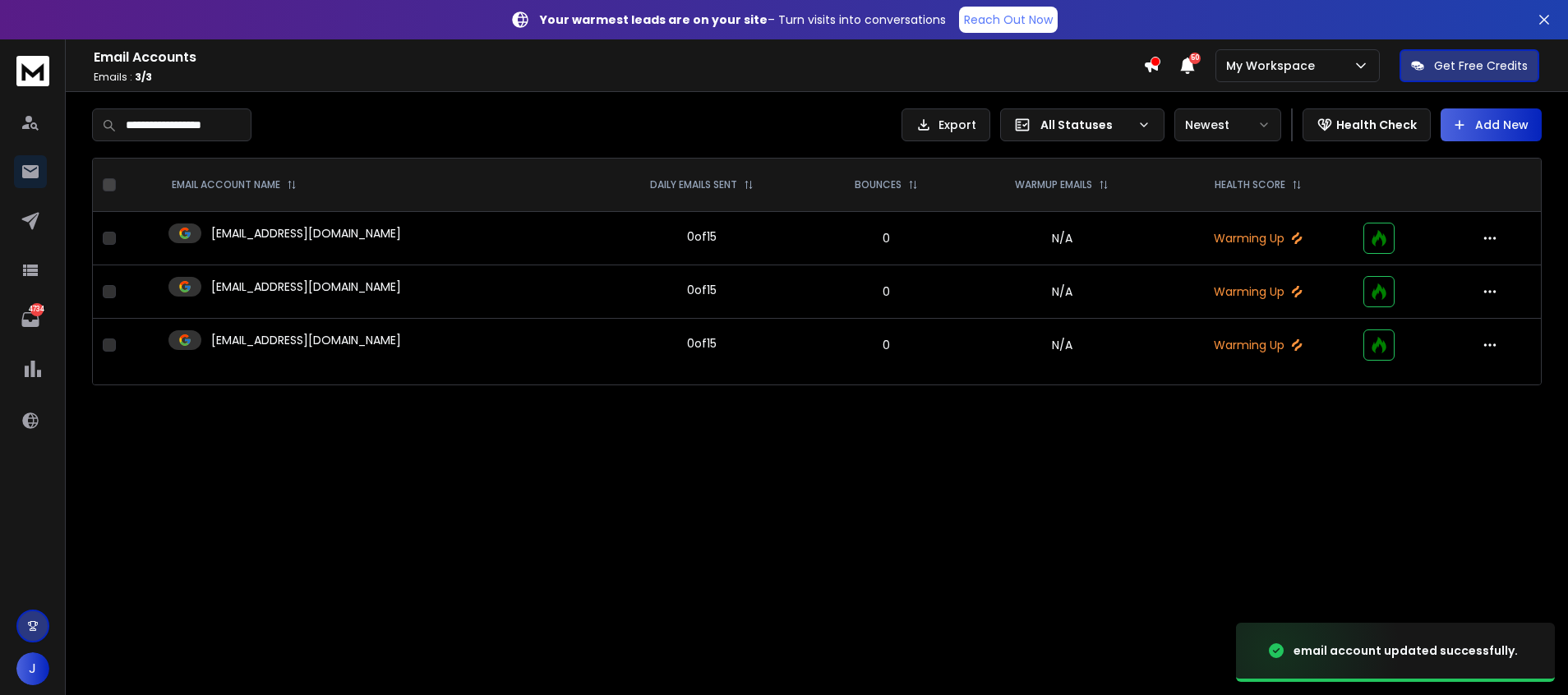
click at [106, 194] on th at bounding box center [126, 185] width 66 height 54
click at [110, 182] on button "Select this Page" at bounding box center [109, 184] width 13 height 13
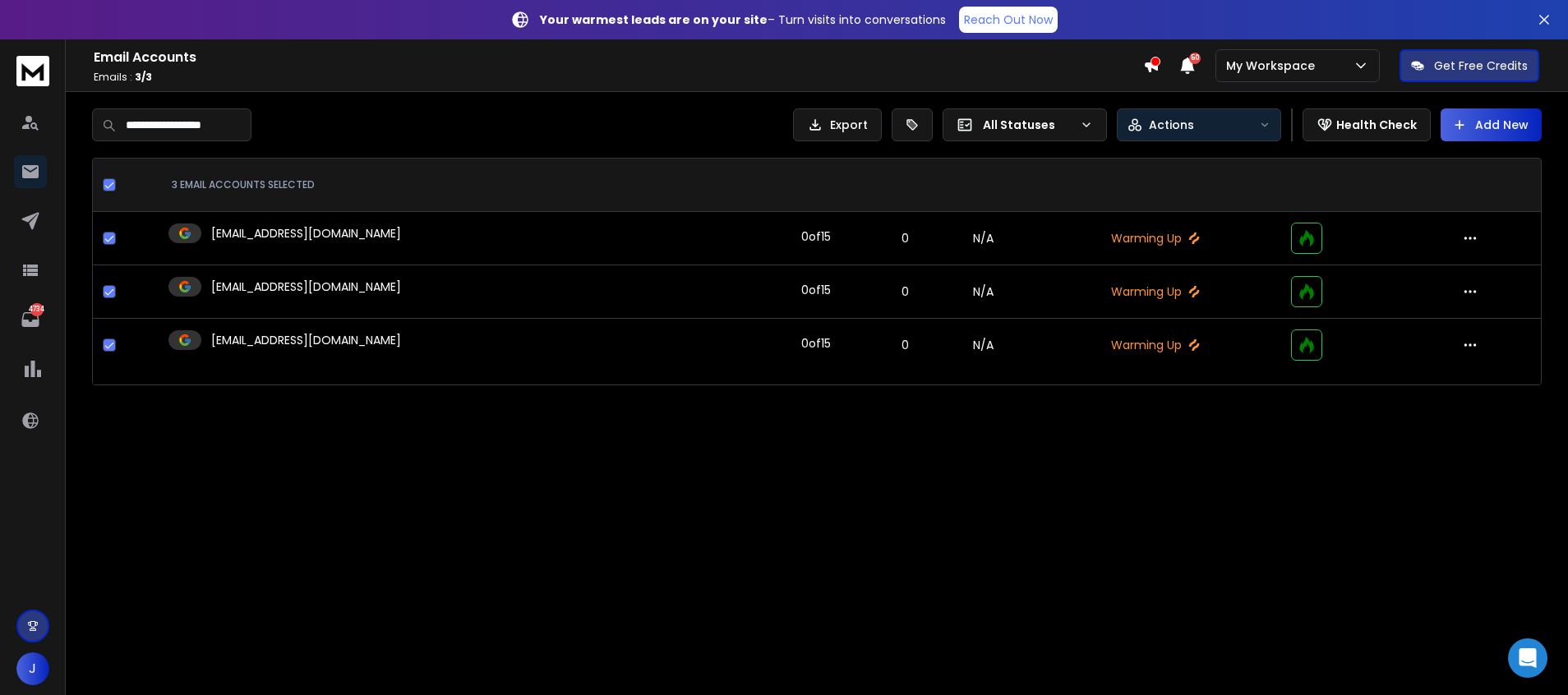
click at [1168, 128] on p "Actions" at bounding box center [1171, 124] width 46 height 16
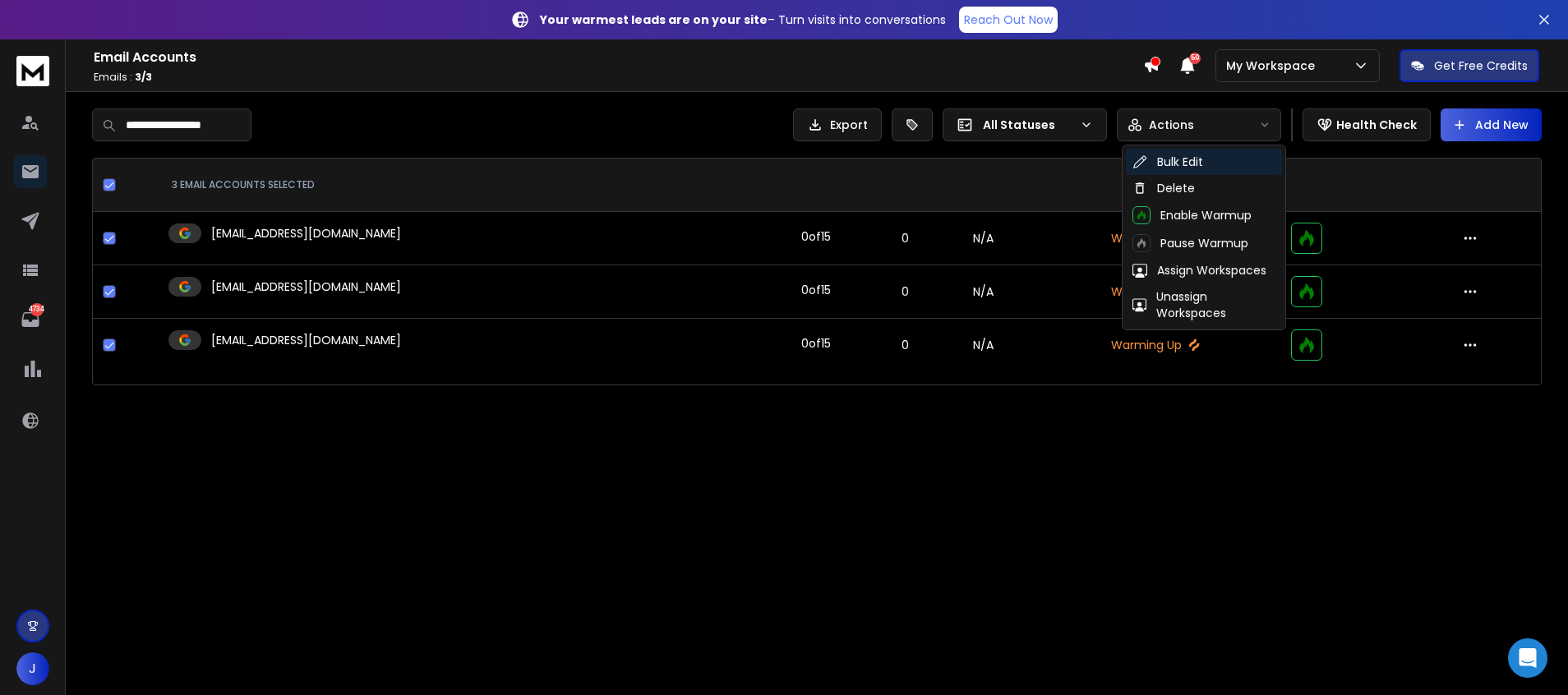
click at [1196, 160] on div "Bulk Edit" at bounding box center [1167, 162] width 71 height 16
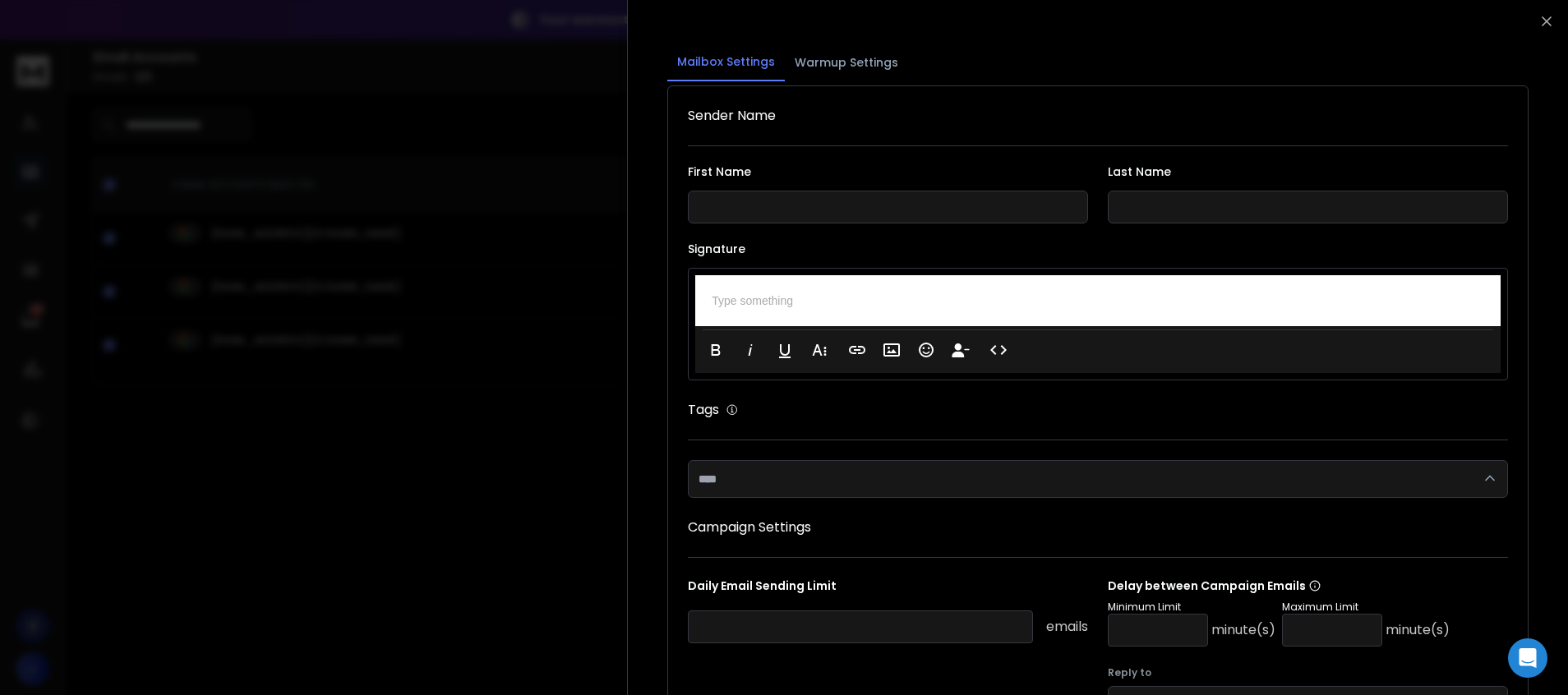
click at [825, 68] on button "Warmup Settings" at bounding box center [846, 63] width 123 height 36
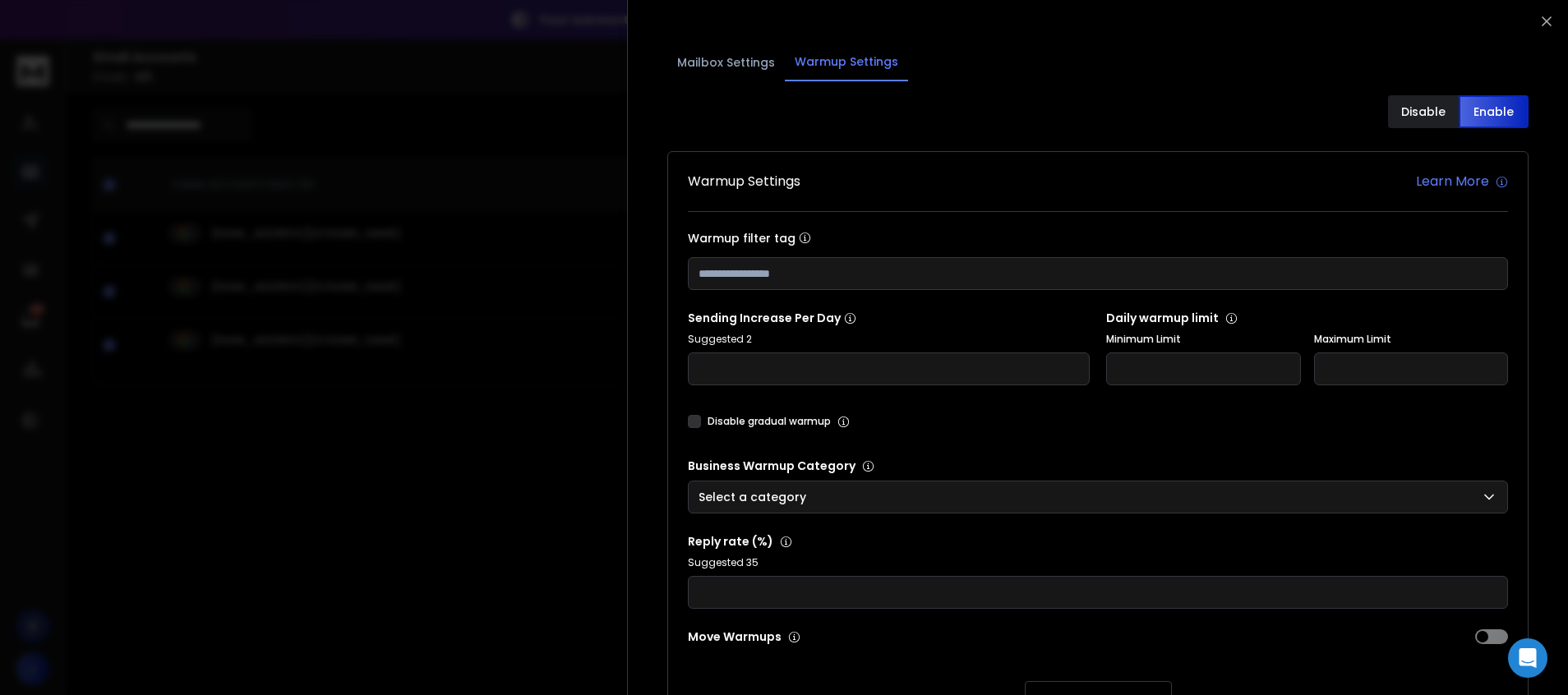
click at [823, 277] on input at bounding box center [1098, 274] width 820 height 33
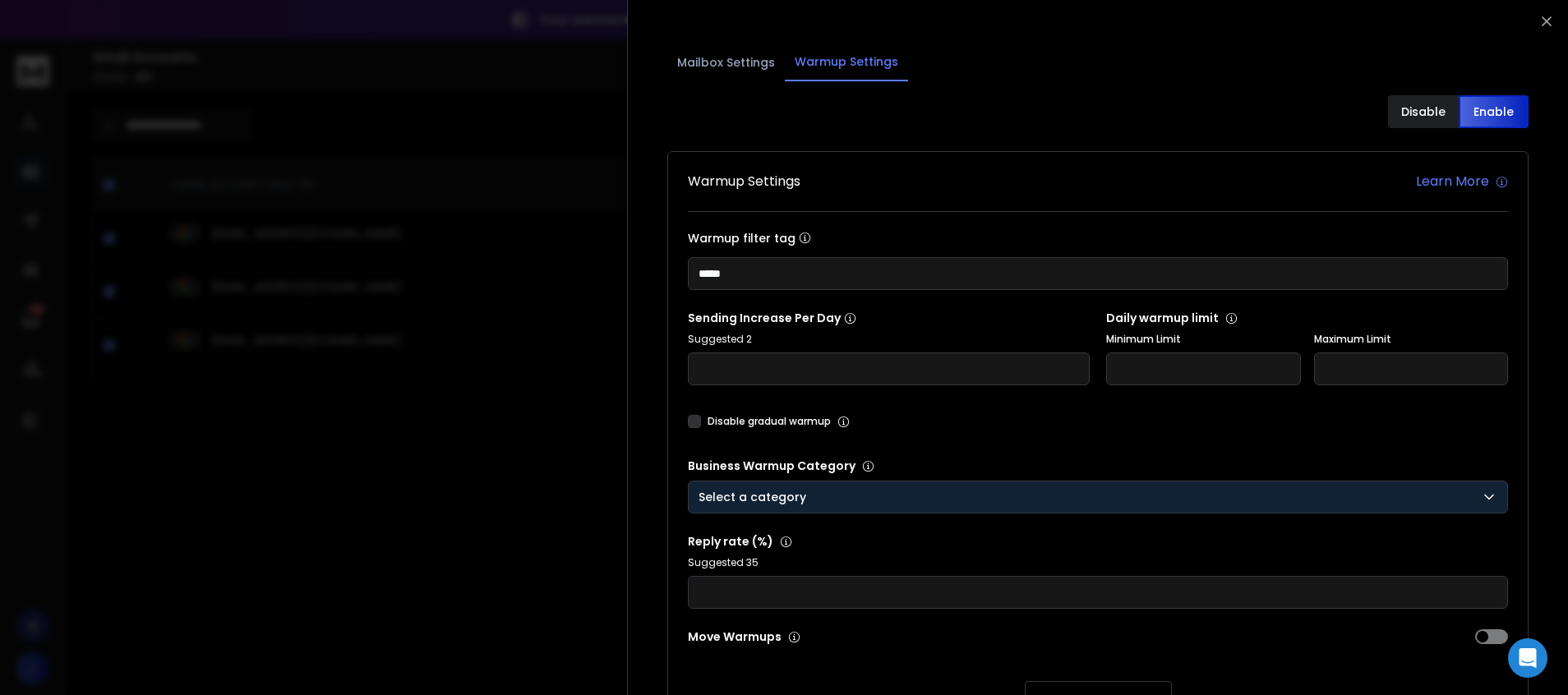
scroll to position [168, 0]
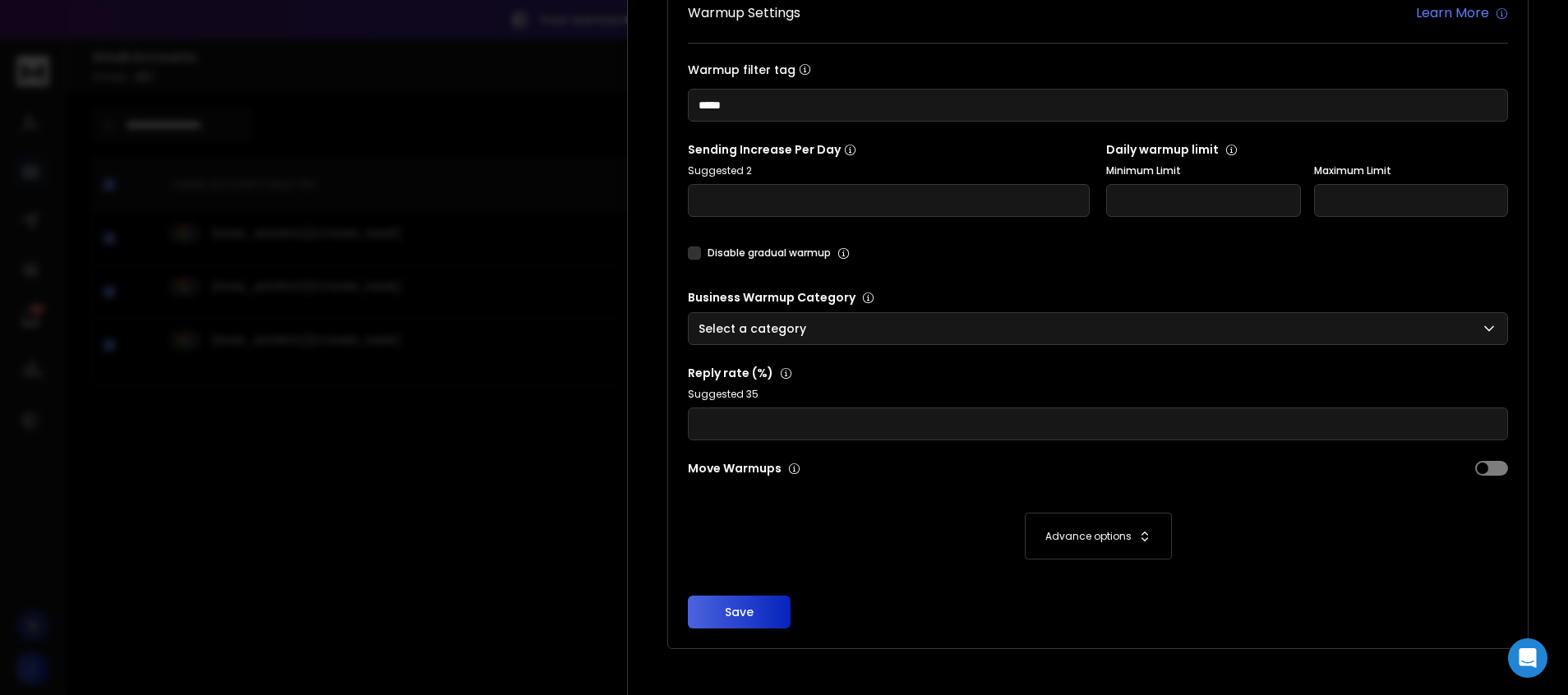
type input "*****"
click at [1077, 529] on div "Advance options" at bounding box center [1098, 536] width 147 height 47
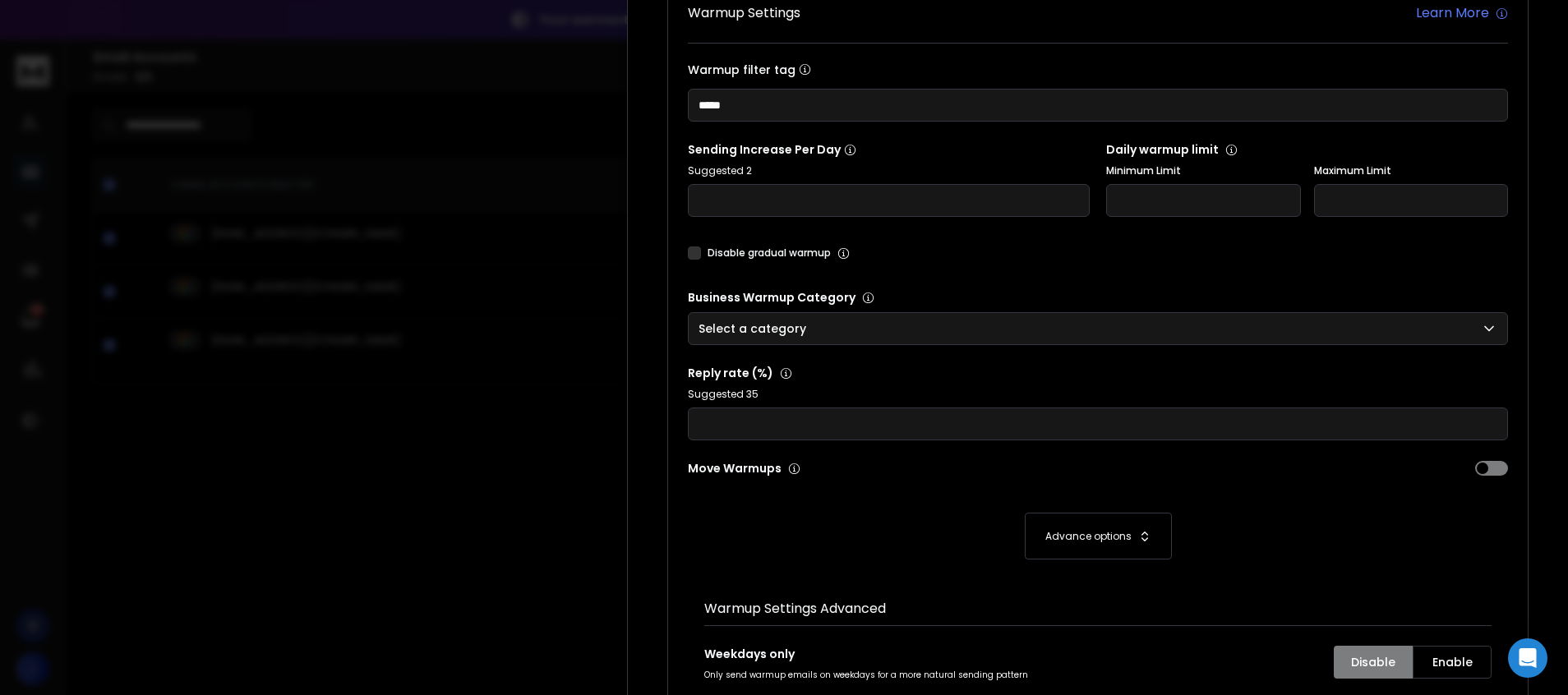
scroll to position [525, 0]
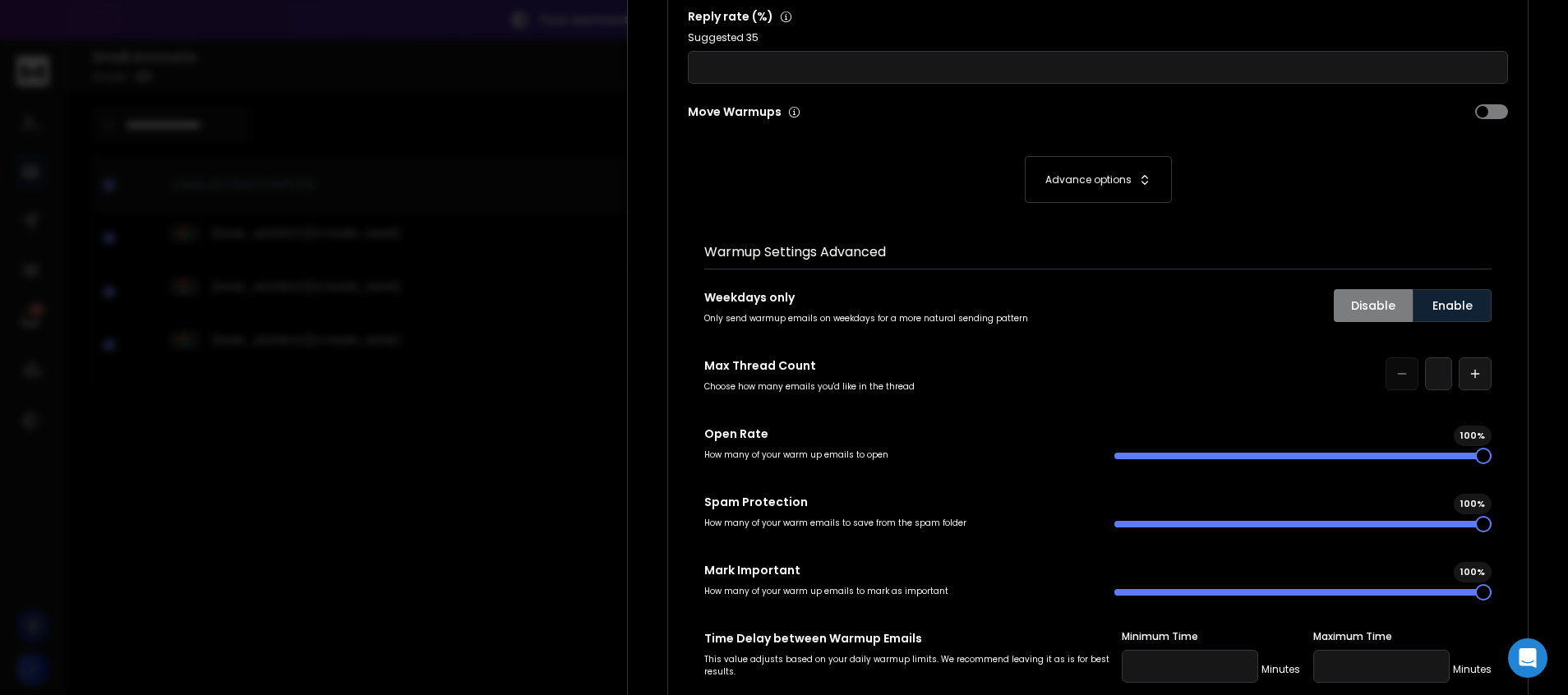
click at [1426, 305] on button "Enable" at bounding box center [1452, 305] width 79 height 33
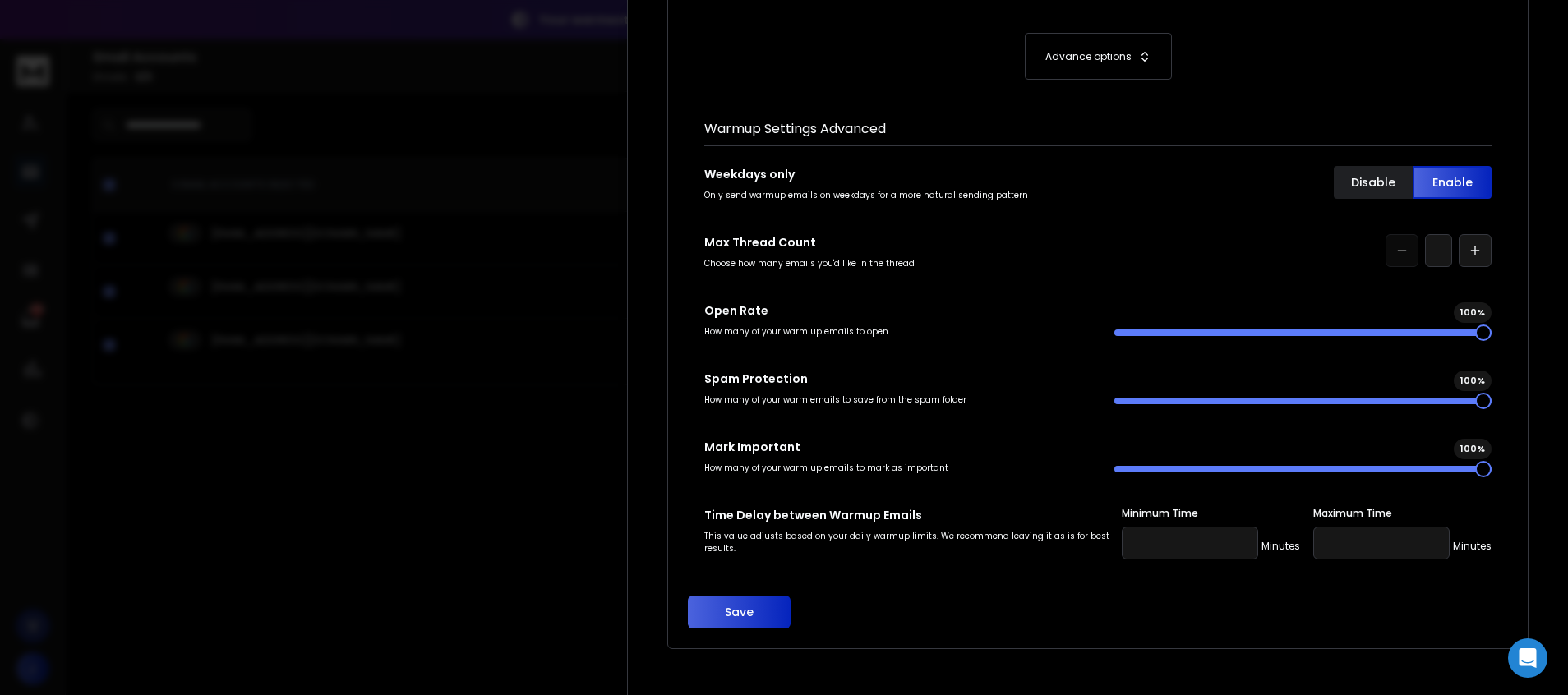
click at [731, 612] on button "Save" at bounding box center [739, 612] width 103 height 33
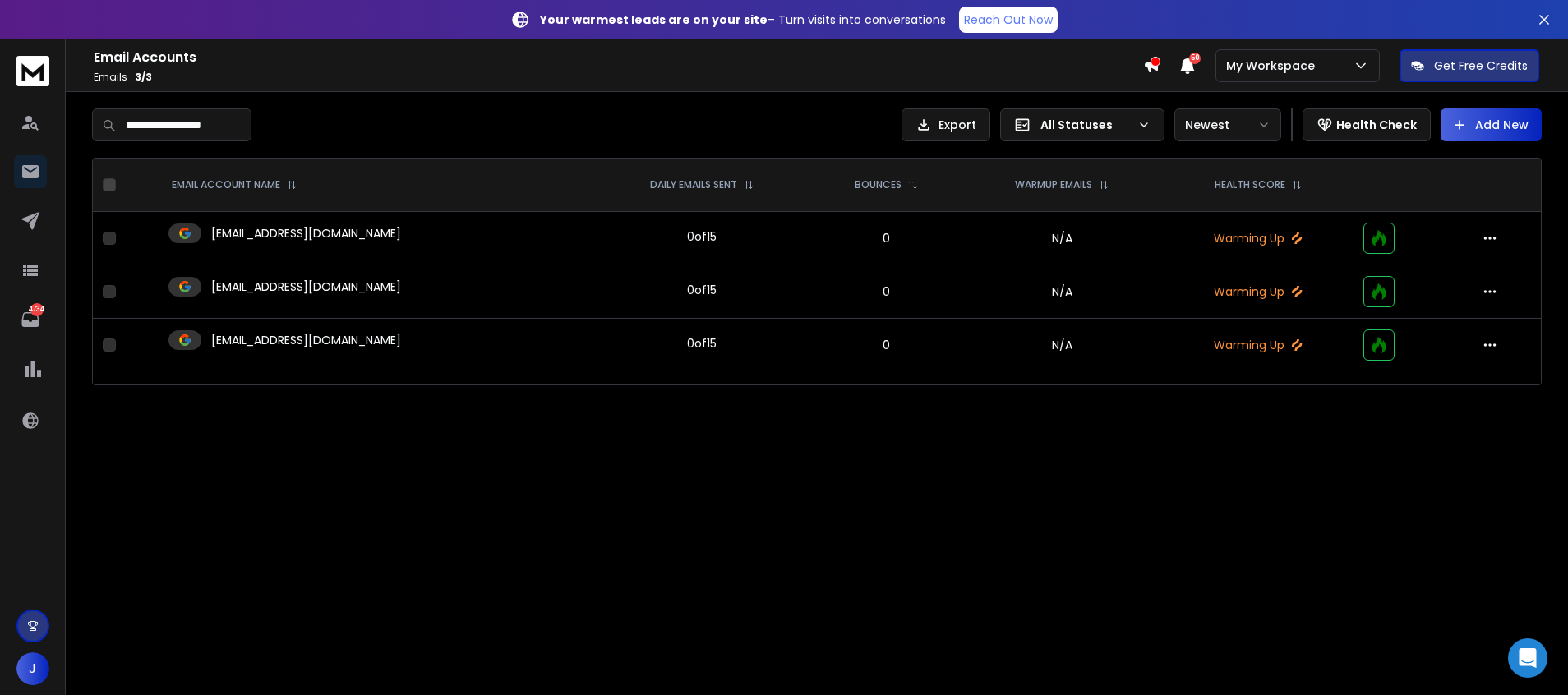
drag, startPoint x: 608, startPoint y: 451, endPoint x: 405, endPoint y: 461, distance: 203.2
click at [575, 461] on div "**********" at bounding box center [784, 347] width 1568 height 695
click at [266, 468] on div "**********" at bounding box center [784, 347] width 1568 height 695
